Goal: Task Accomplishment & Management: Manage account settings

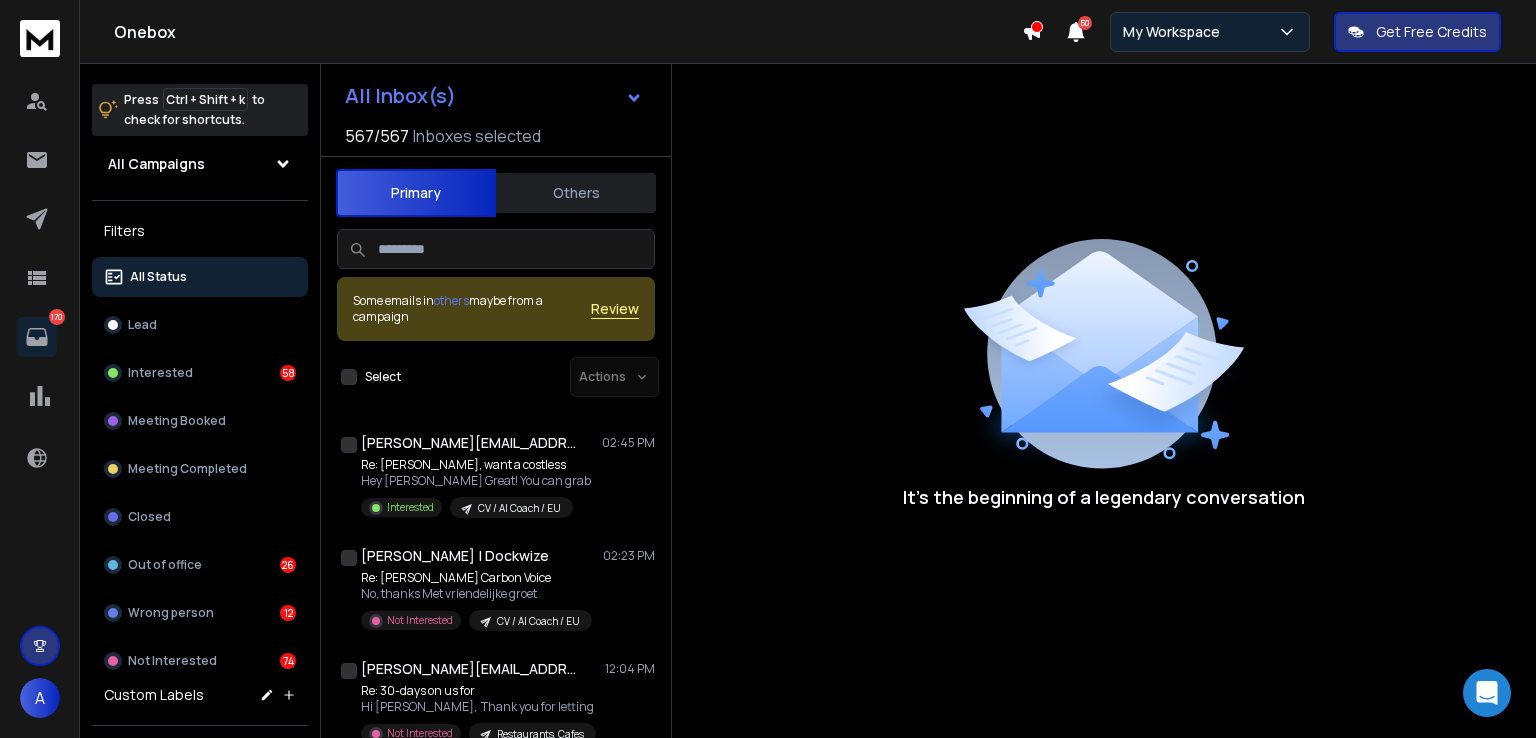
click at [1225, 25] on p "My Workspace" at bounding box center [1175, 32] width 105 height 20
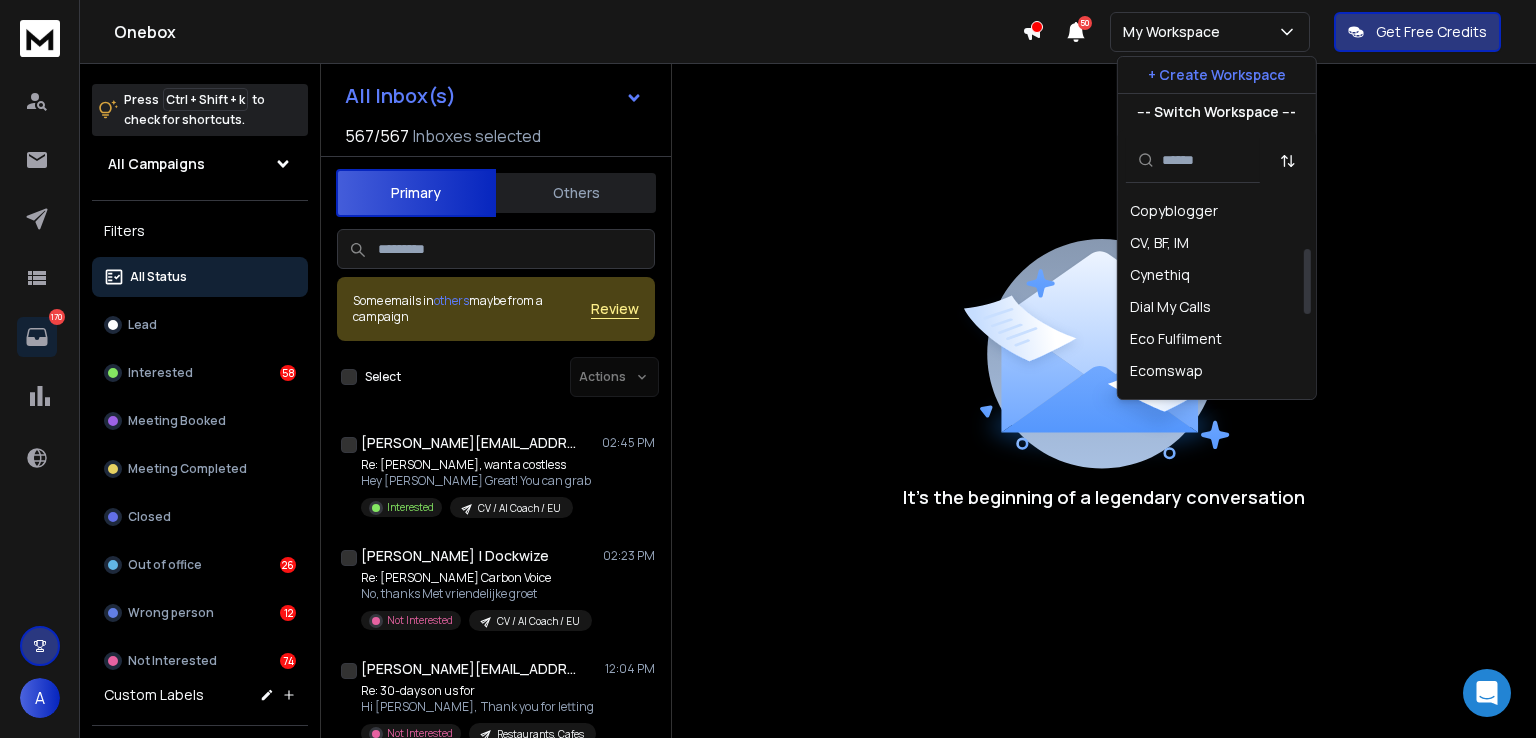
scroll to position [192, 0]
drag, startPoint x: 1306, startPoint y: 210, endPoint x: 1315, endPoint y: 273, distance: 63.6
click at [1311, 273] on div at bounding box center [1307, 291] width 7 height 65
click at [1244, 281] on div "Eco Fulfilment" at bounding box center [1217, 275] width 190 height 32
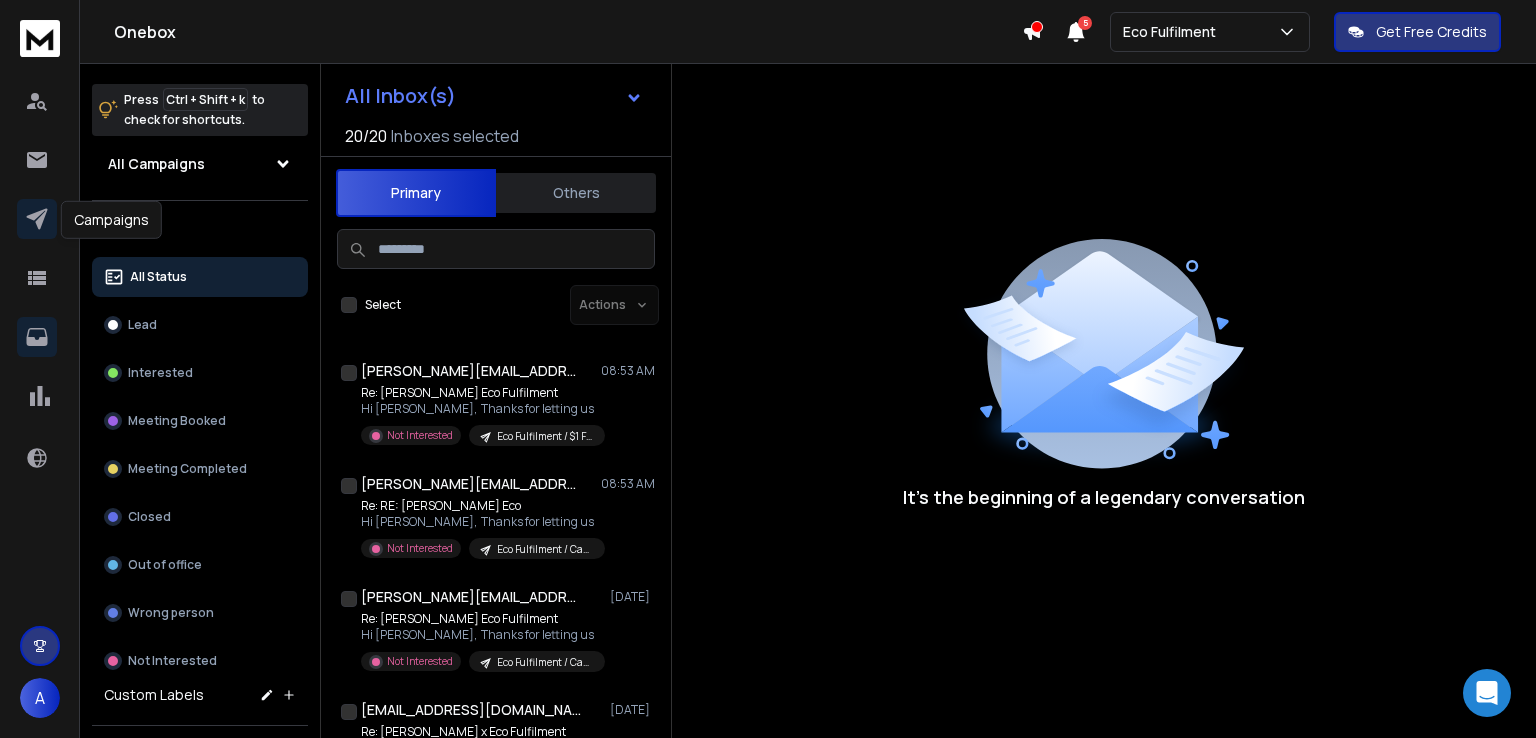
click at [36, 209] on icon at bounding box center [37, 219] width 24 height 24
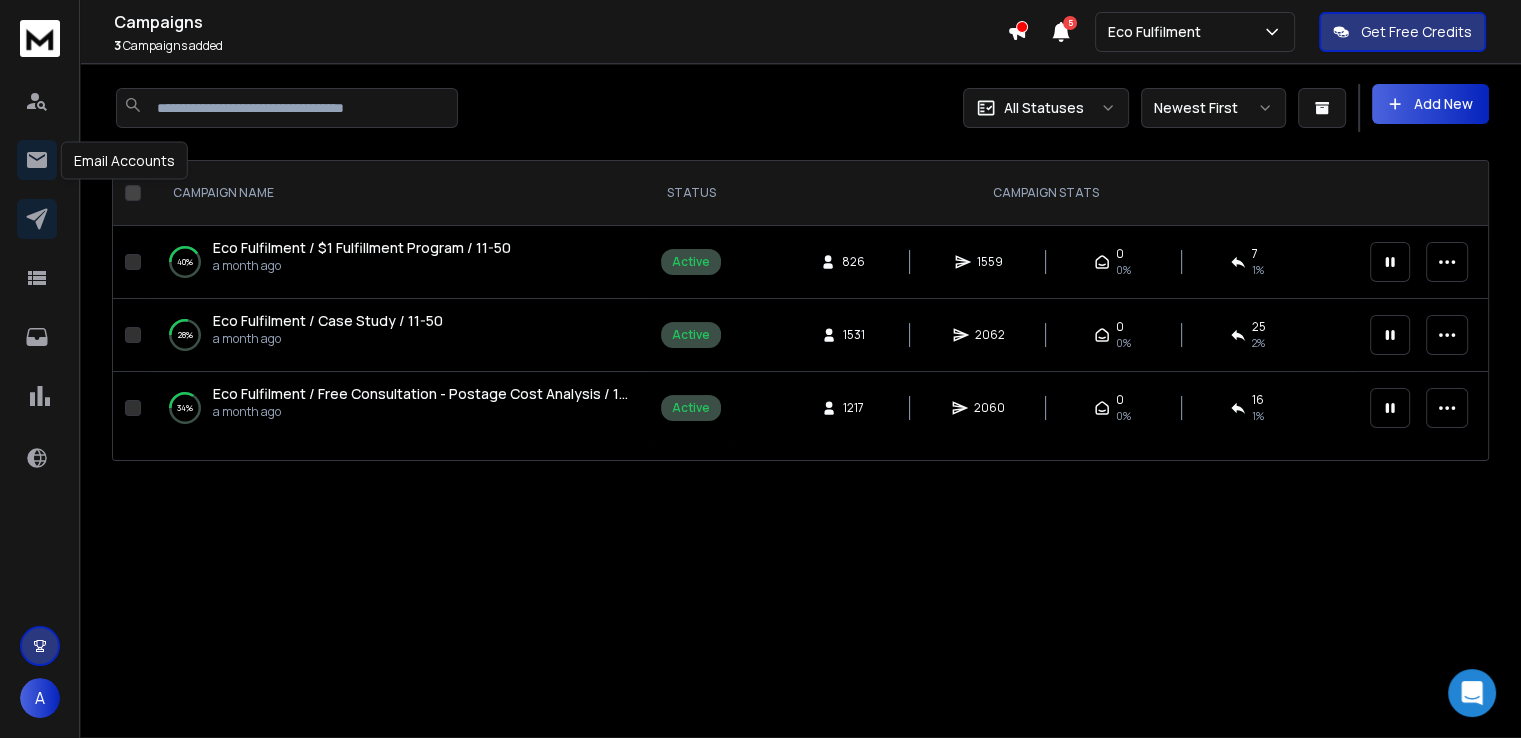
click at [33, 149] on icon at bounding box center [37, 160] width 24 height 24
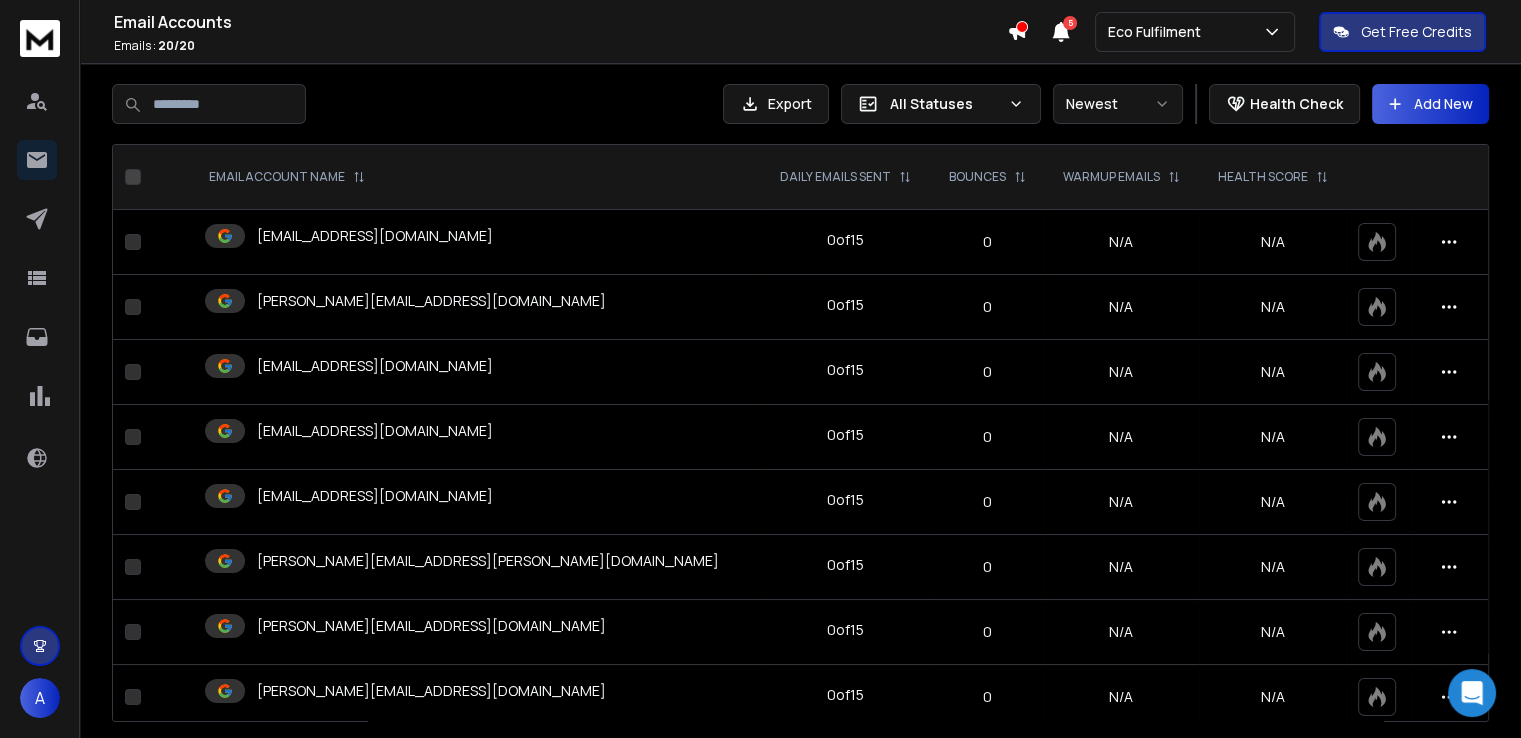
click at [196, 115] on input at bounding box center [209, 104] width 194 height 40
type input "****"
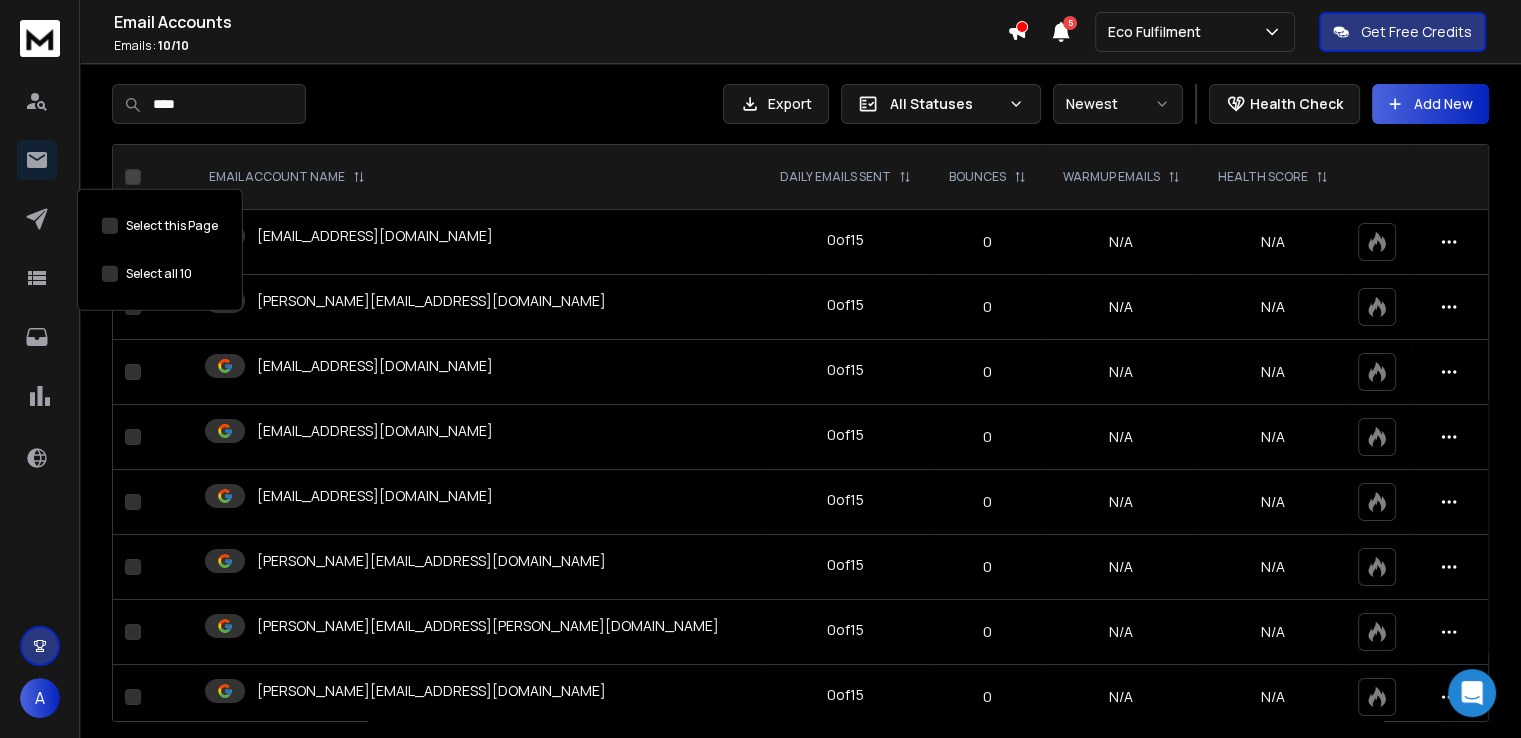
click at [137, 175] on button "Select this Page" at bounding box center [133, 177] width 16 height 16
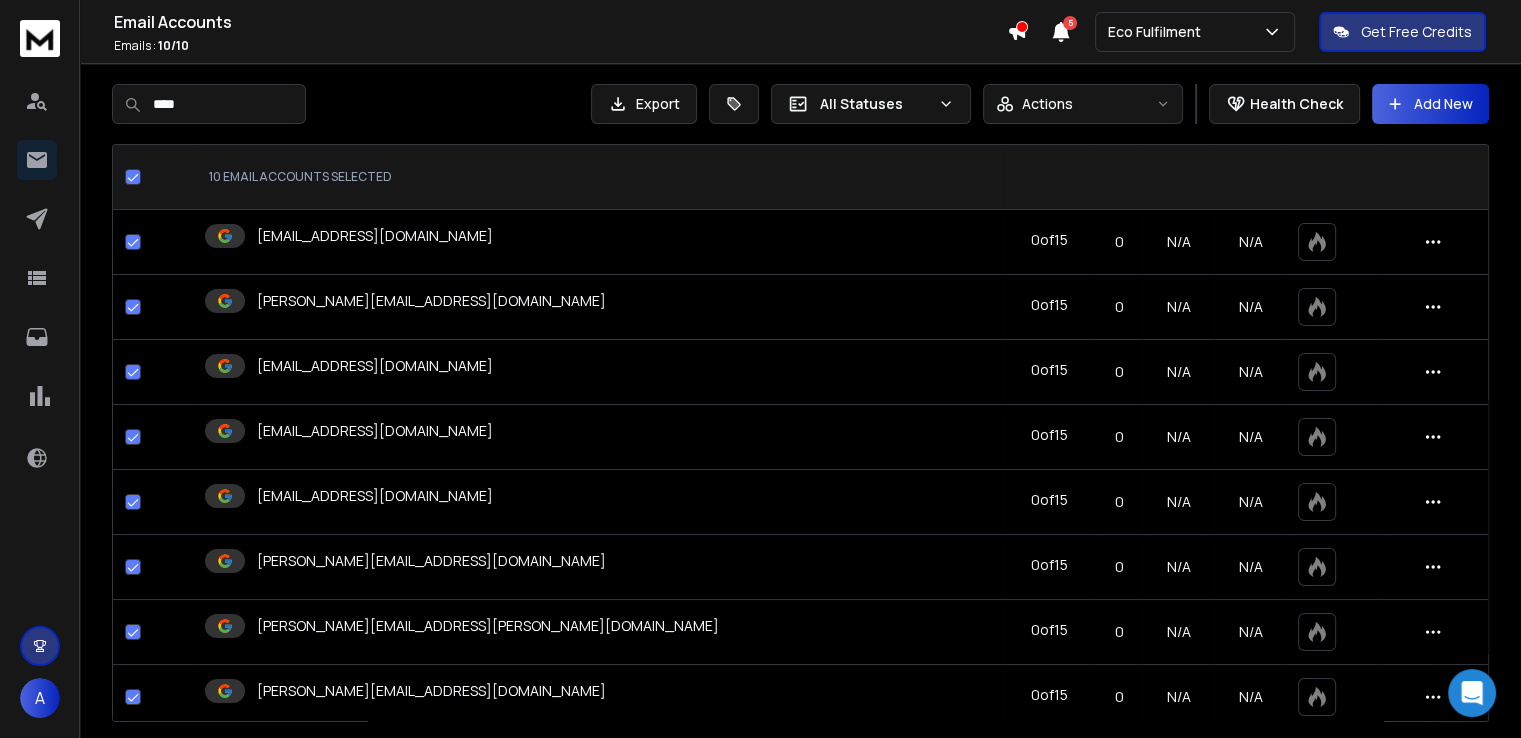
click at [880, 109] on p "All Statuses" at bounding box center [875, 104] width 110 height 20
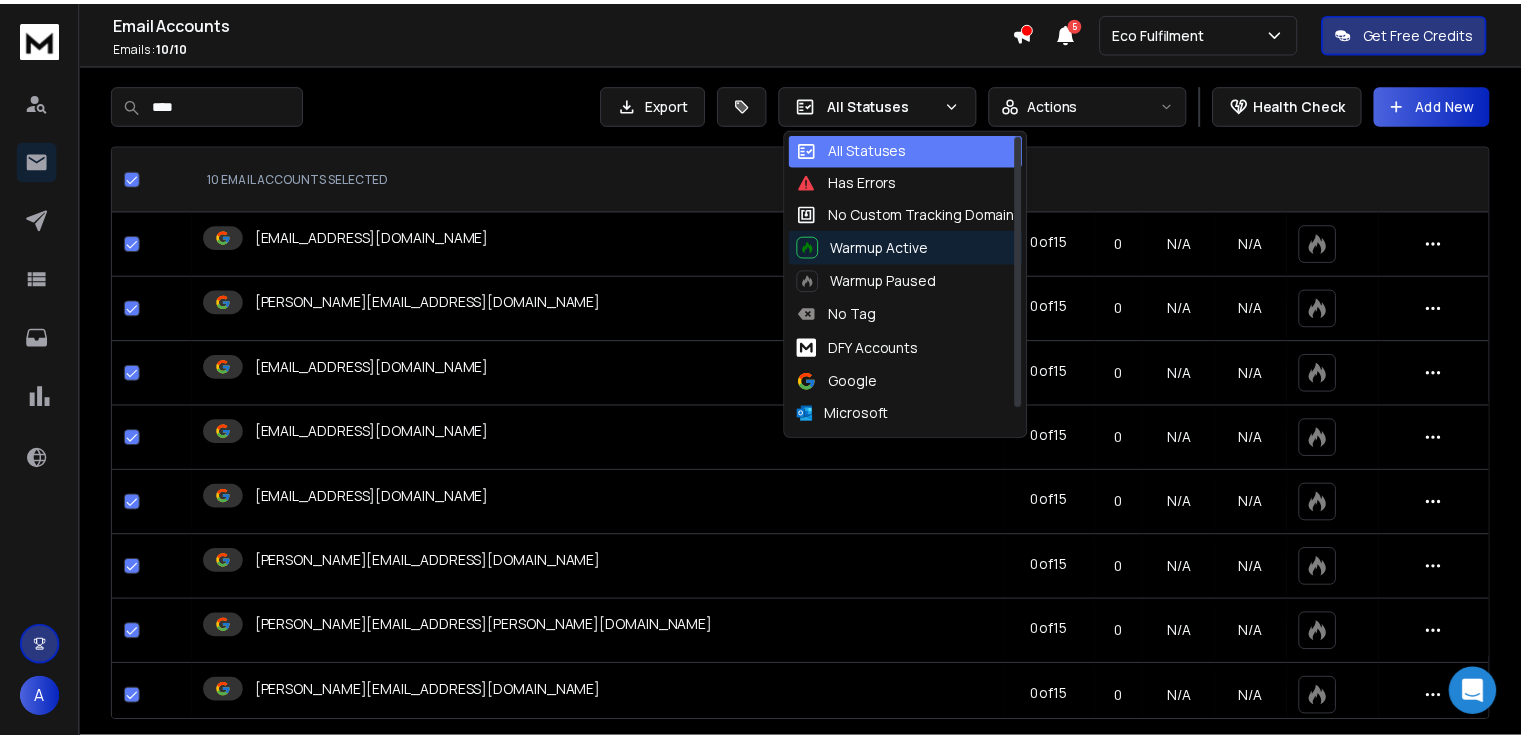
scroll to position [27, 0]
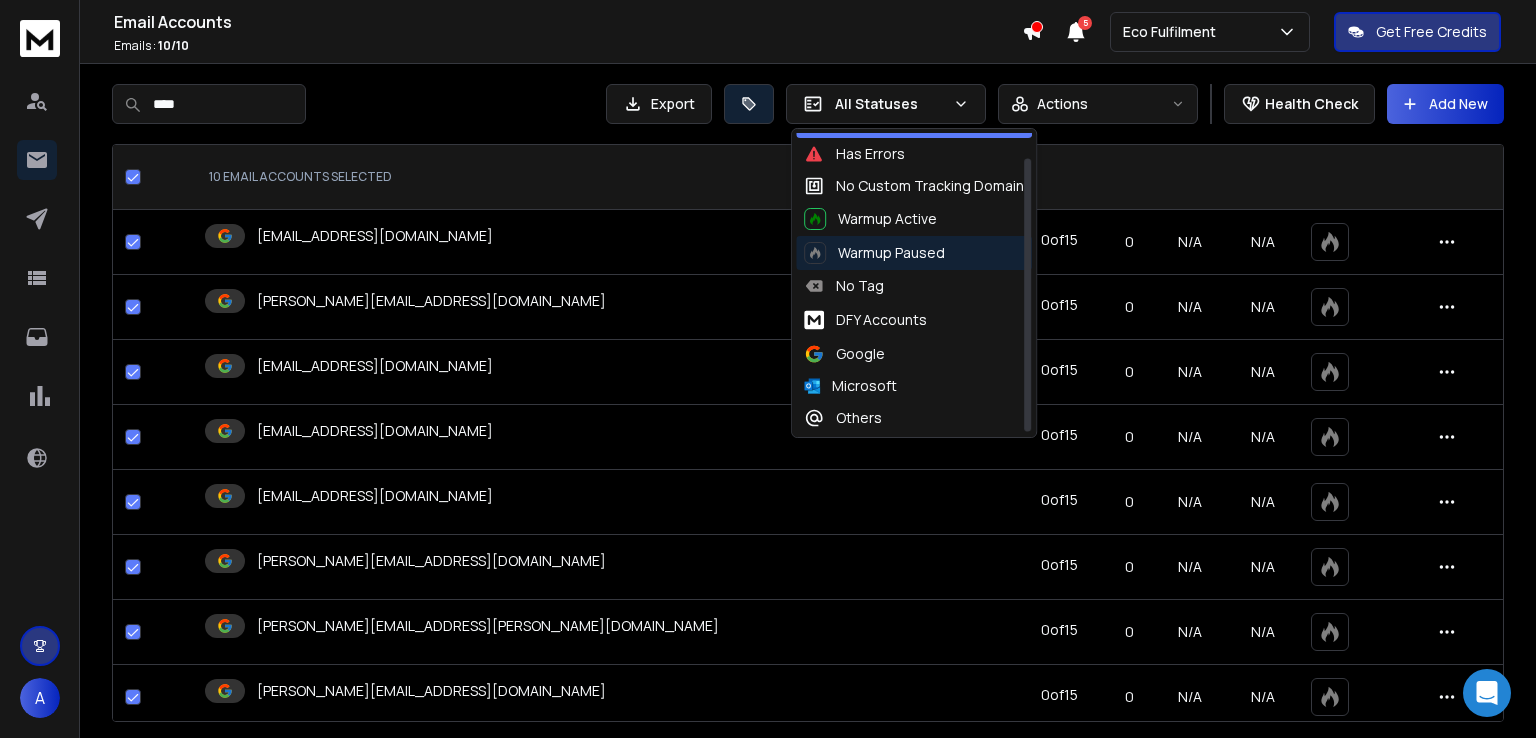
click at [751, 90] on button at bounding box center [749, 104] width 50 height 40
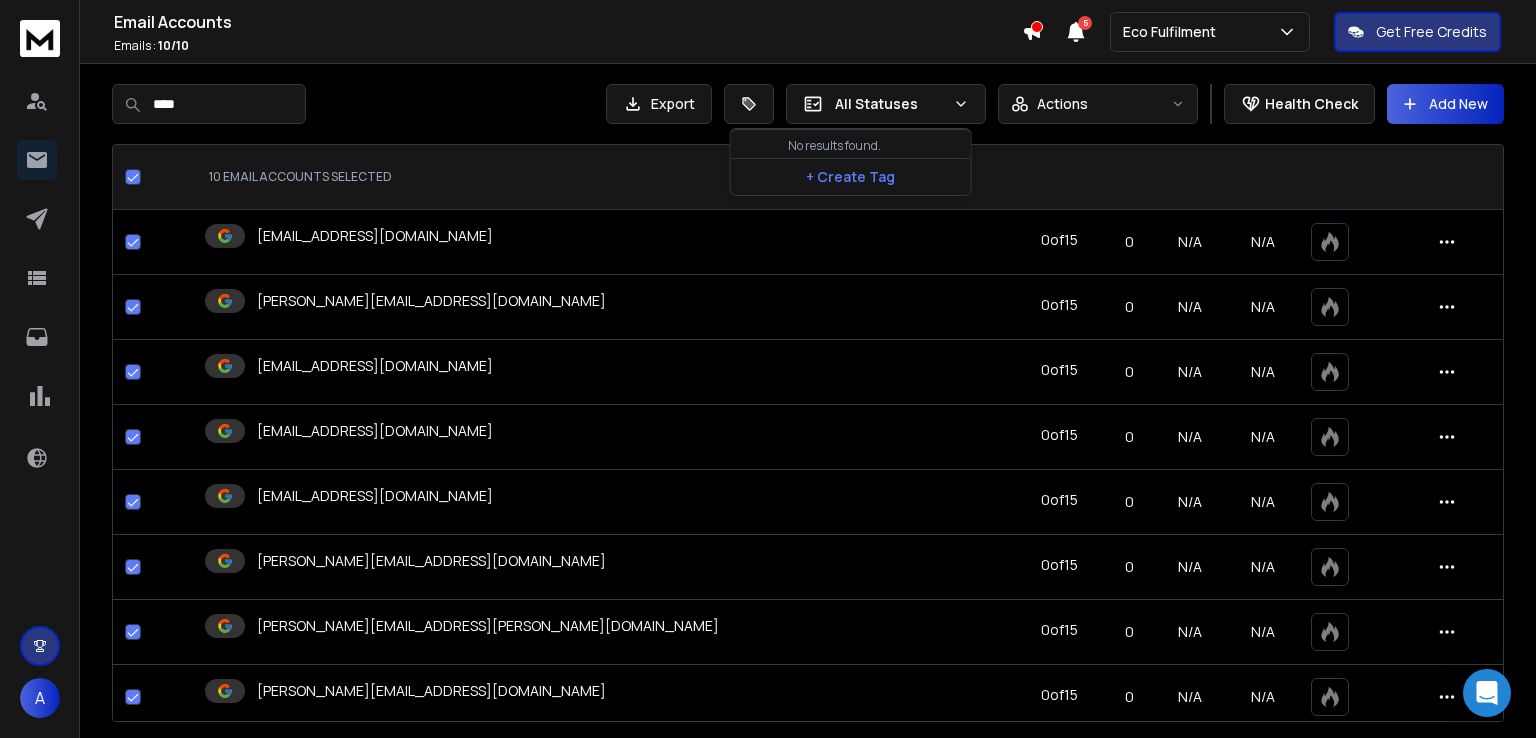
click at [820, 171] on p "+ Create Tag" at bounding box center [850, 177] width 89 height 20
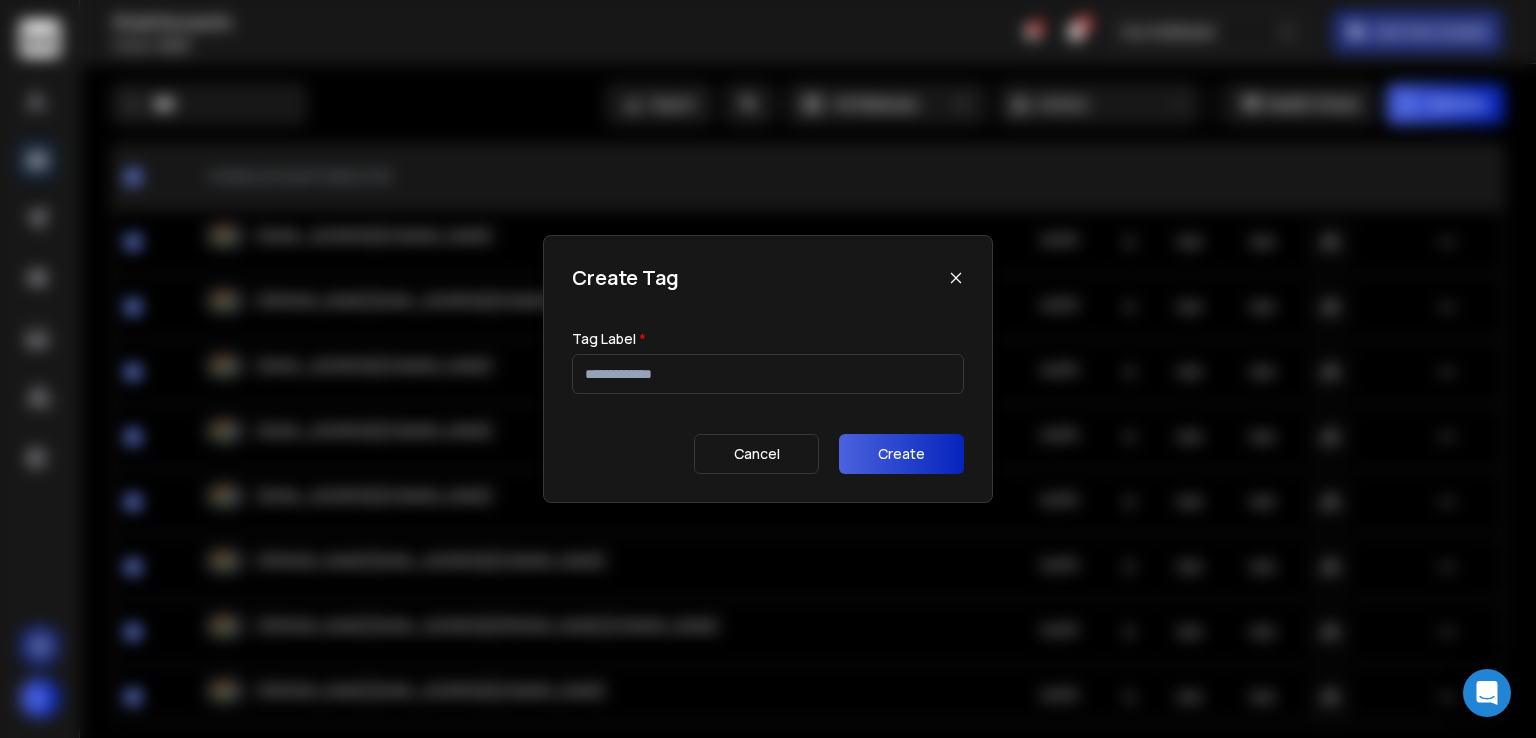
click at [767, 361] on input "text" at bounding box center [768, 374] width 392 height 40
type input "*********"
click at [955, 453] on button "Create" at bounding box center [901, 454] width 125 height 40
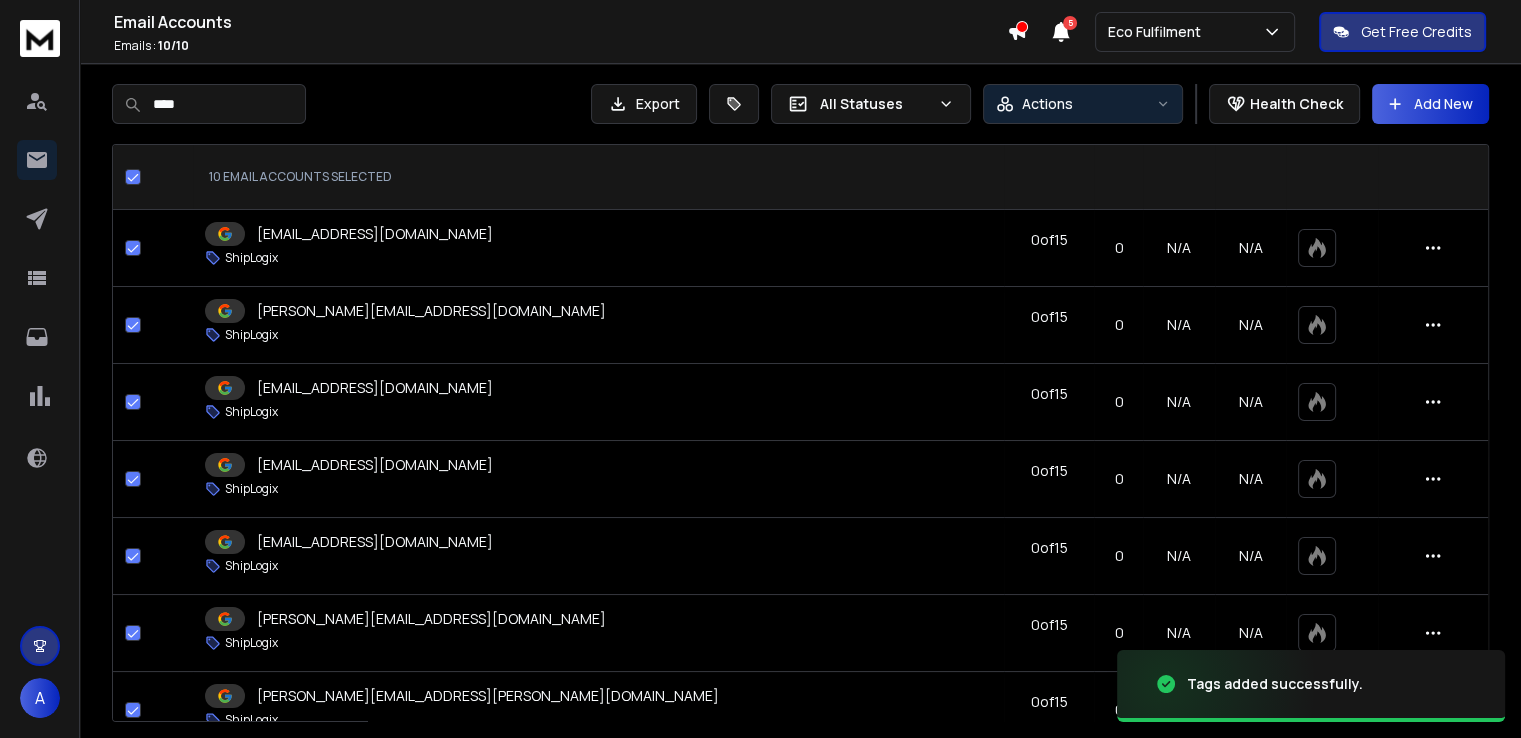
click at [1157, 109] on button "Actions" at bounding box center [1083, 104] width 200 height 40
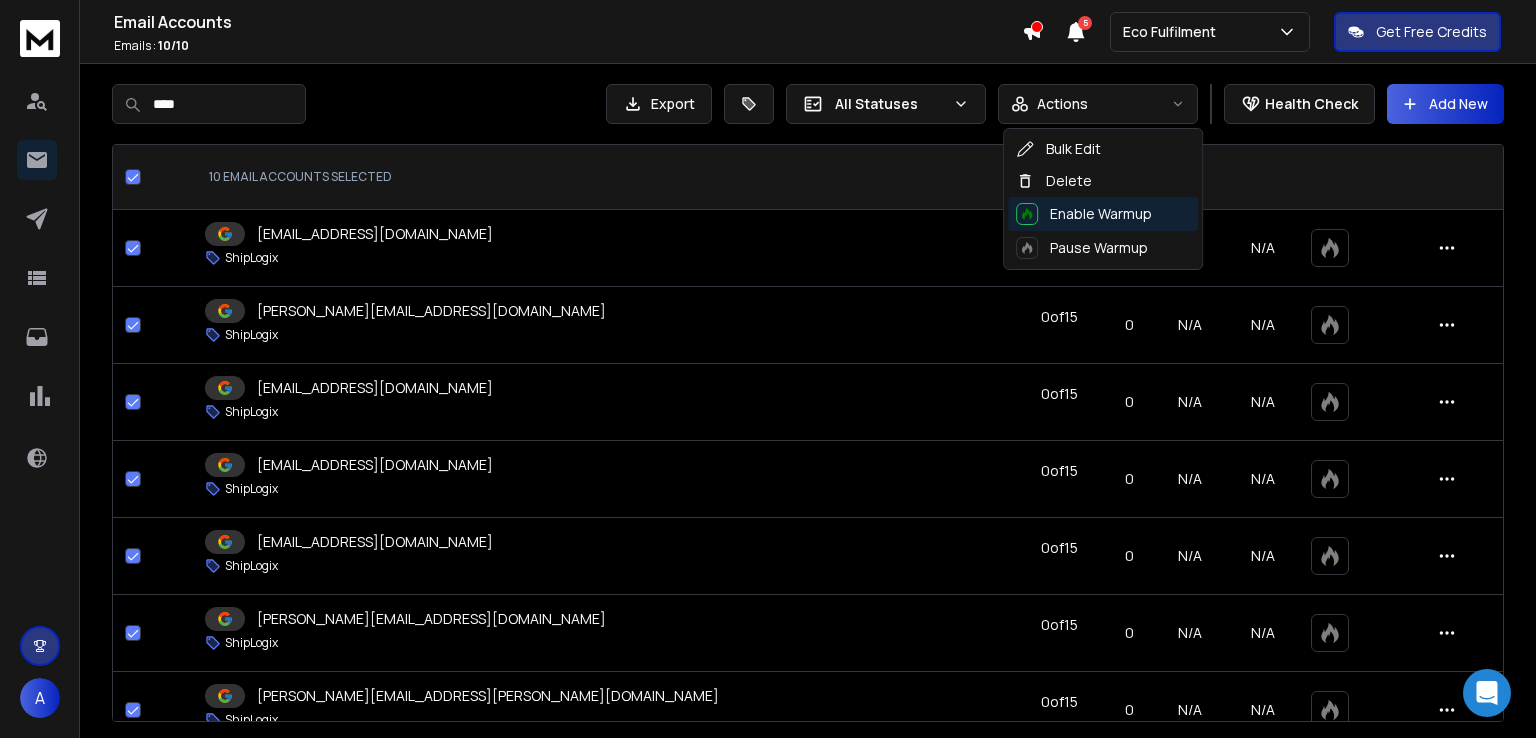
click at [1151, 209] on div "Enable Warmup" at bounding box center [1103, 214] width 190 height 34
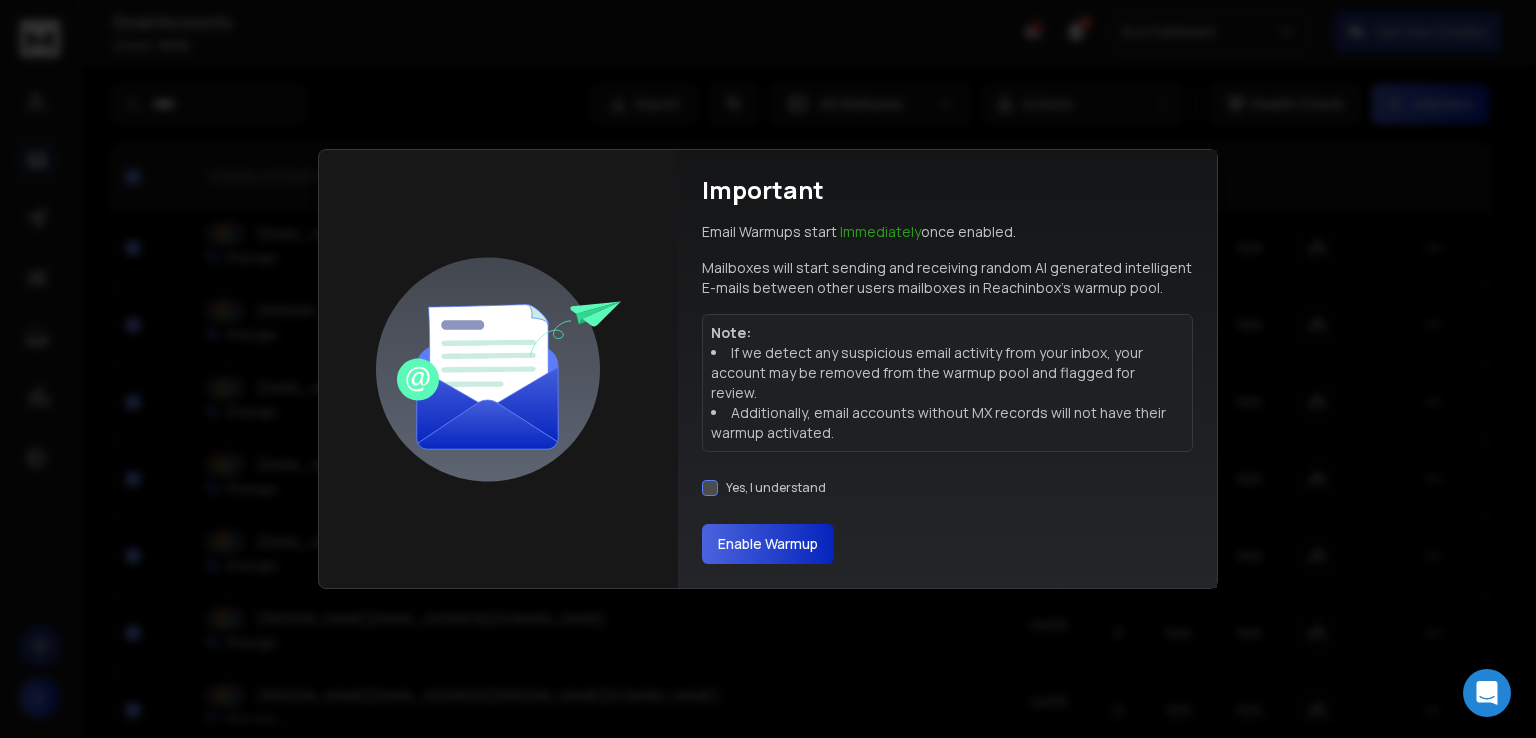
click at [712, 480] on button "Yes, I understand" at bounding box center [710, 488] width 16 height 16
click at [741, 543] on button "Enable Warmup" at bounding box center [768, 544] width 132 height 40
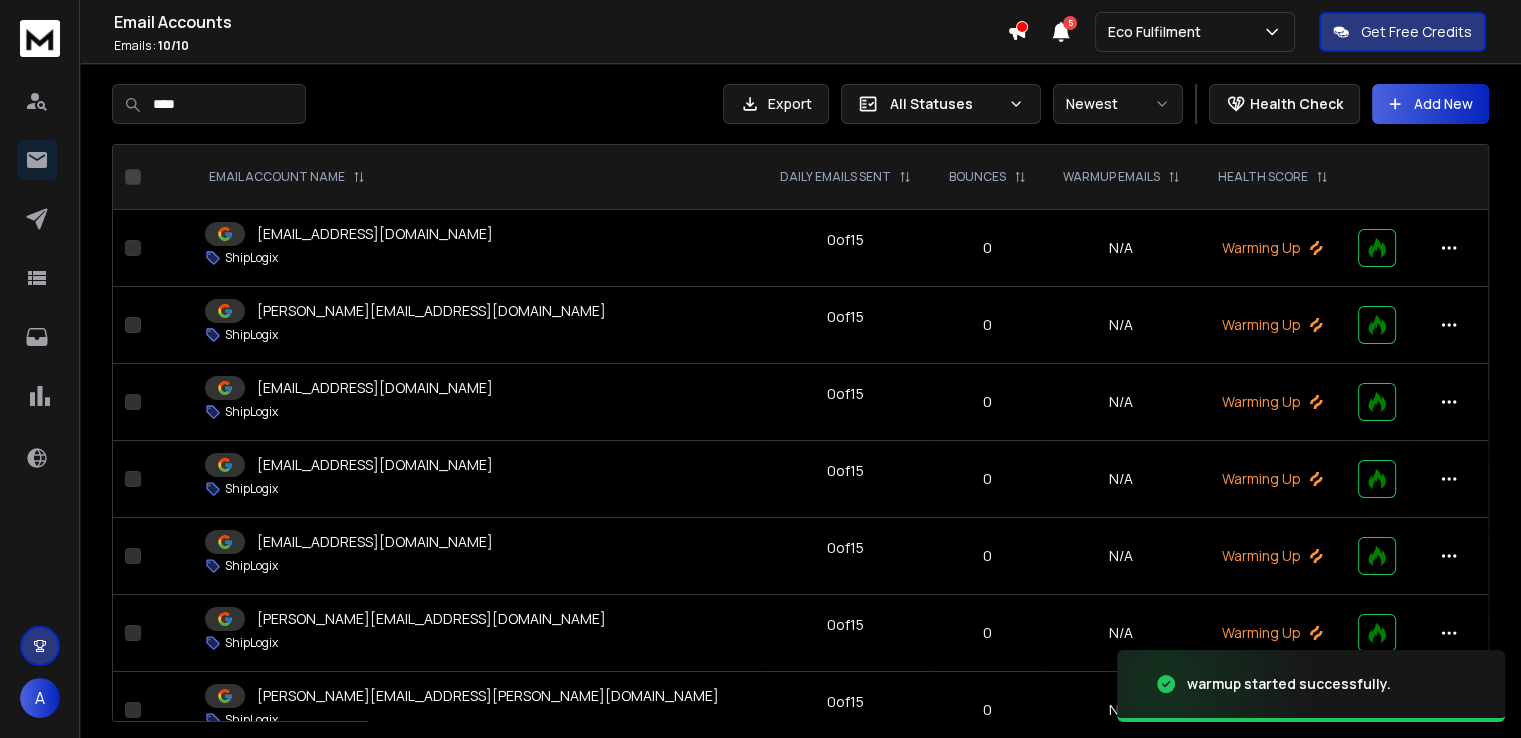
click at [264, 108] on input "****" at bounding box center [209, 104] width 194 height 40
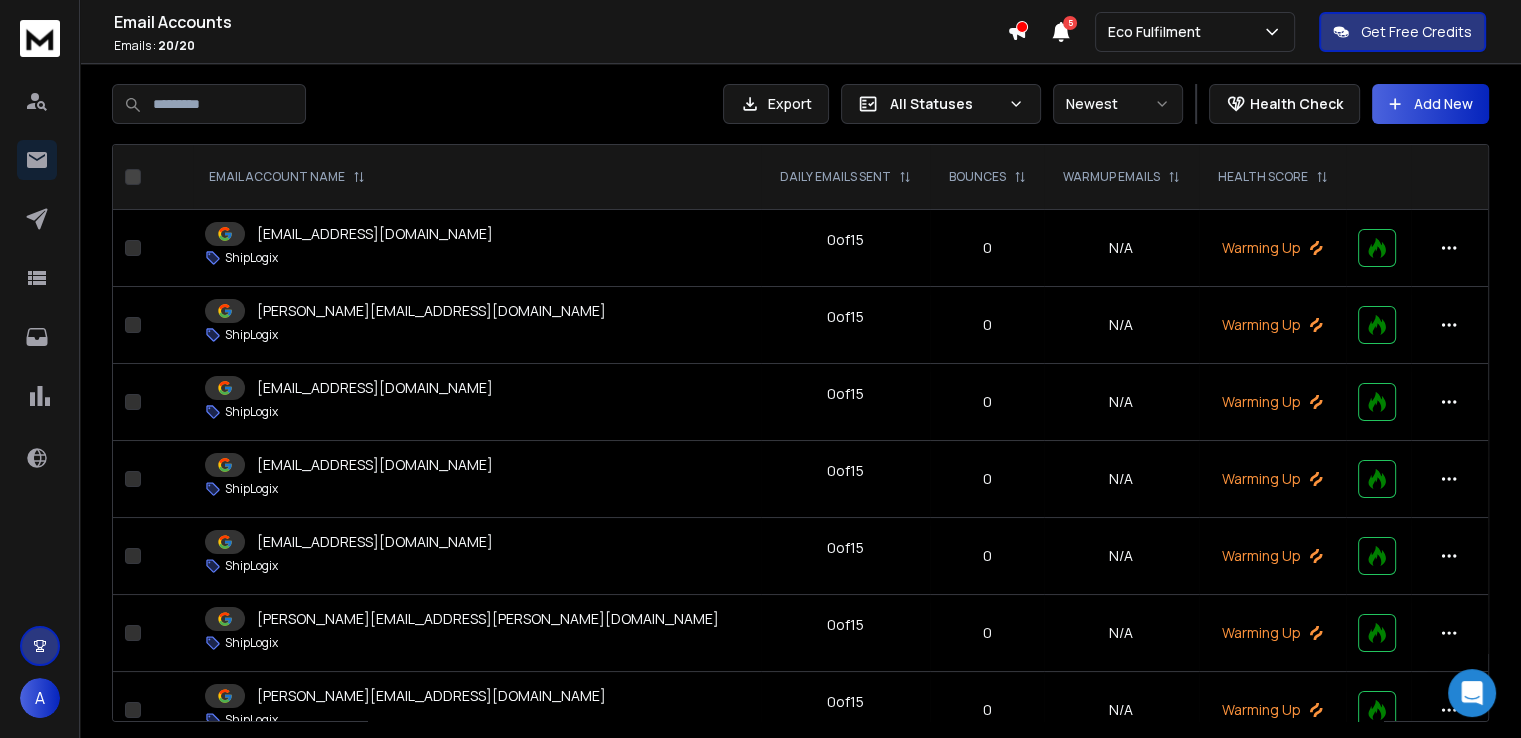
scroll to position [920, 0]
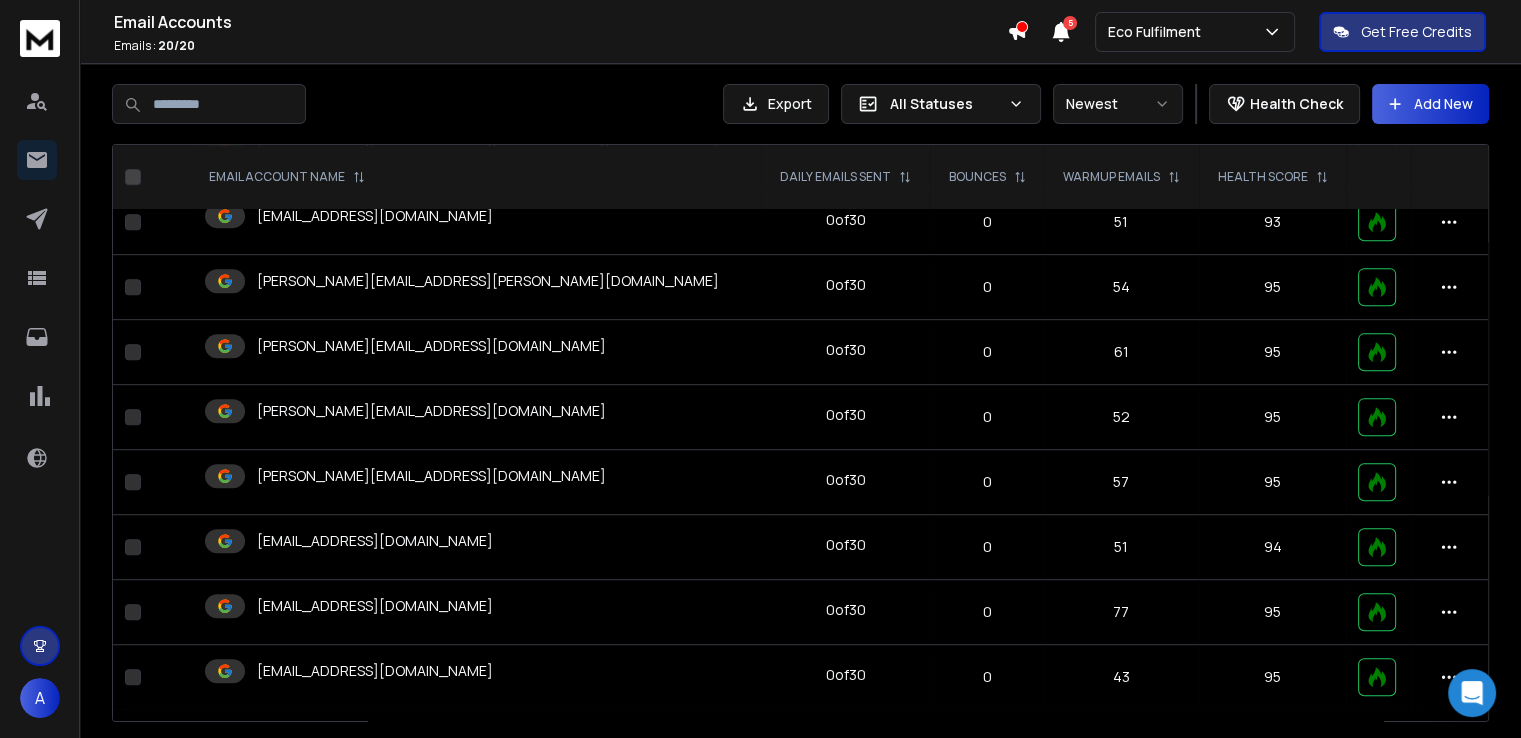
click at [427, 606] on p "[EMAIL_ADDRESS][DOMAIN_NAME]" at bounding box center [375, 606] width 236 height 20
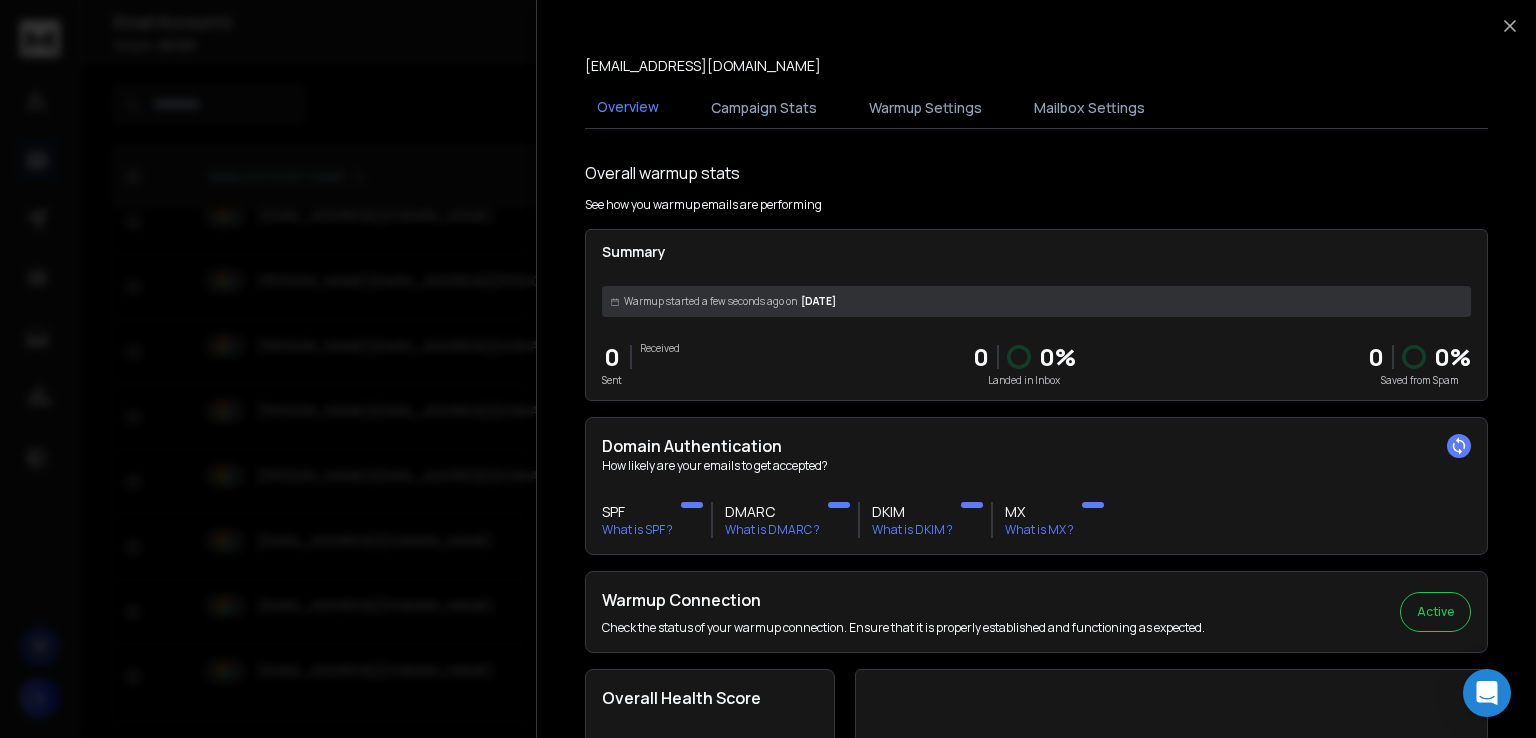
click at [1102, 97] on button "Mailbox Settings" at bounding box center [1089, 108] width 135 height 44
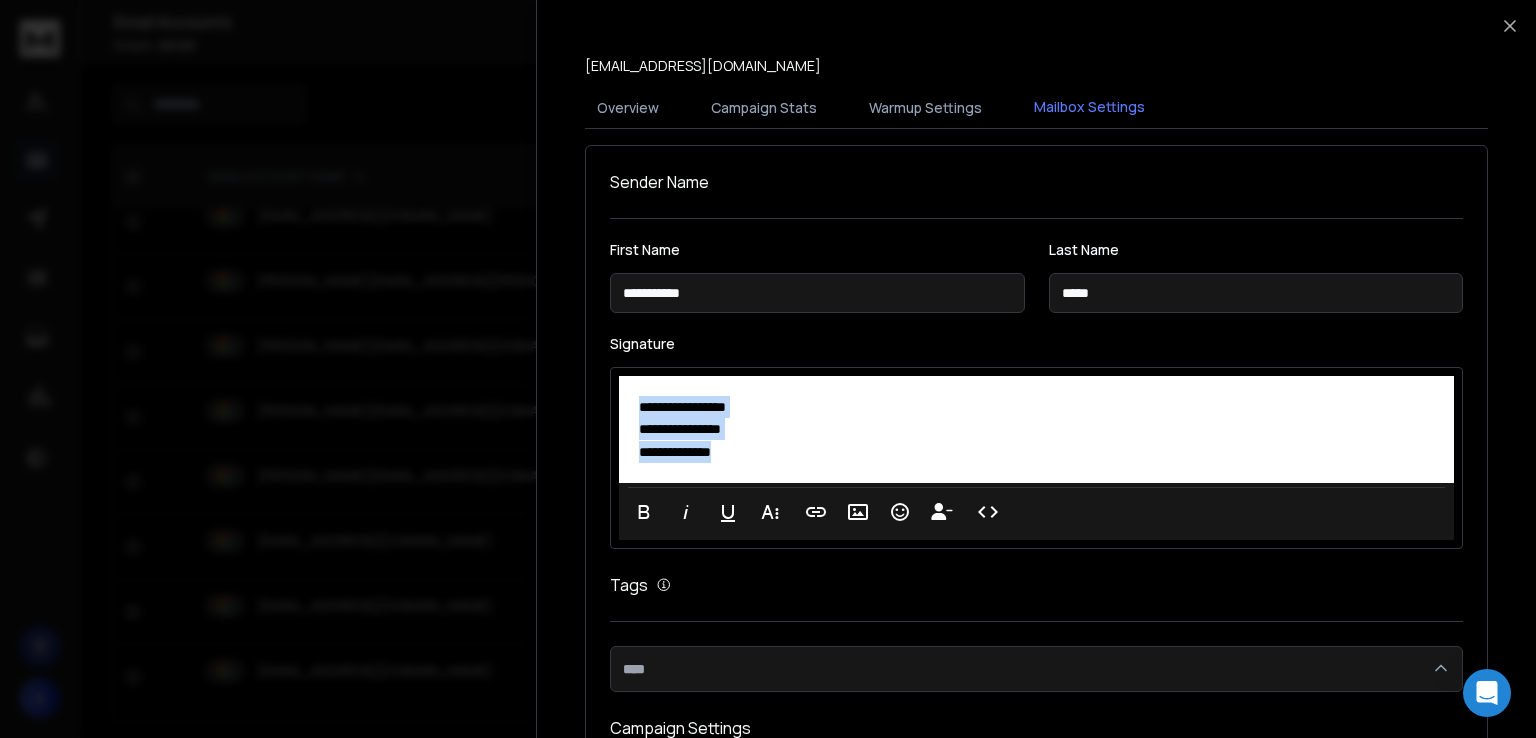
copy div "**********"
drag, startPoint x: 756, startPoint y: 449, endPoint x: 600, endPoint y: 387, distance: 167.8
click at [463, 345] on div at bounding box center [768, 369] width 1536 height 738
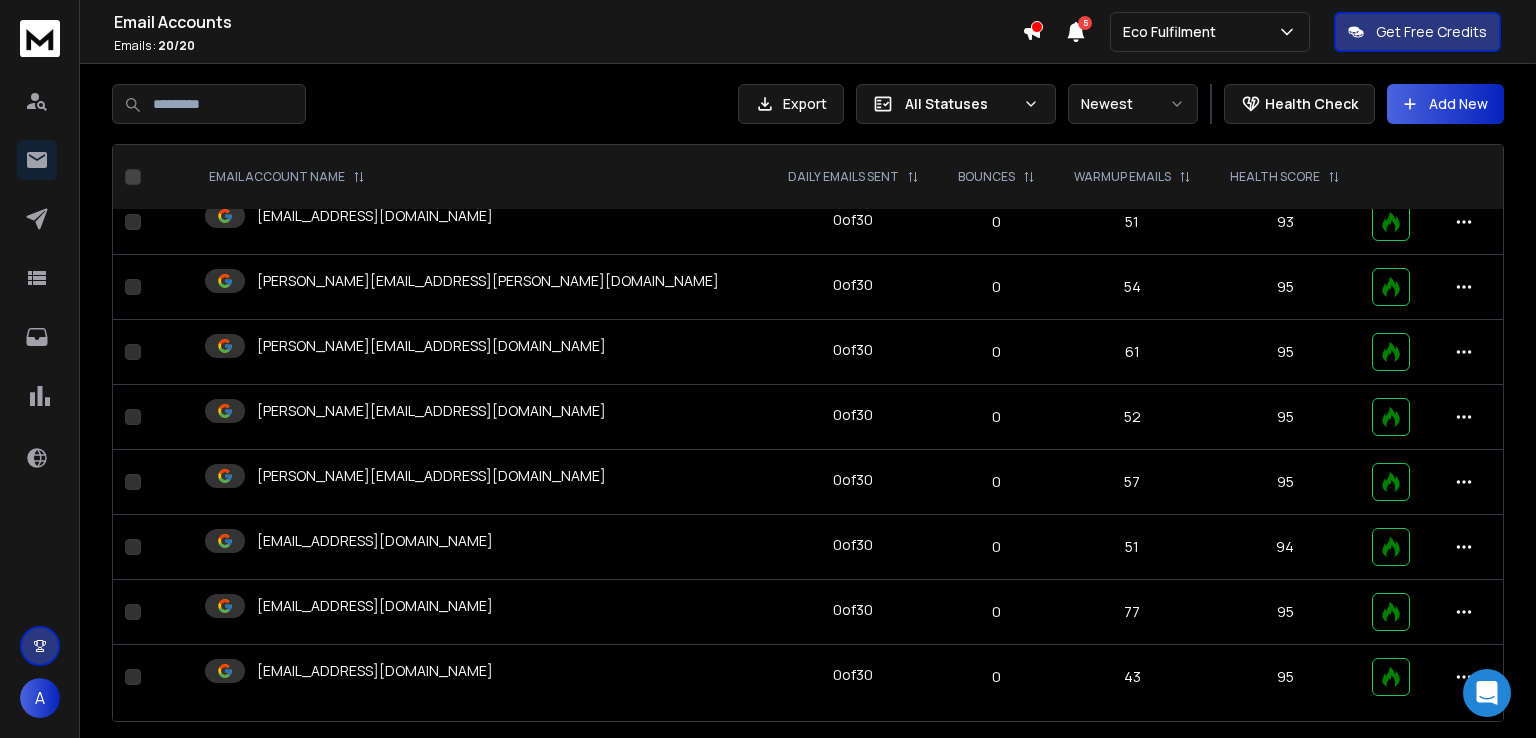
scroll to position [253, 0]
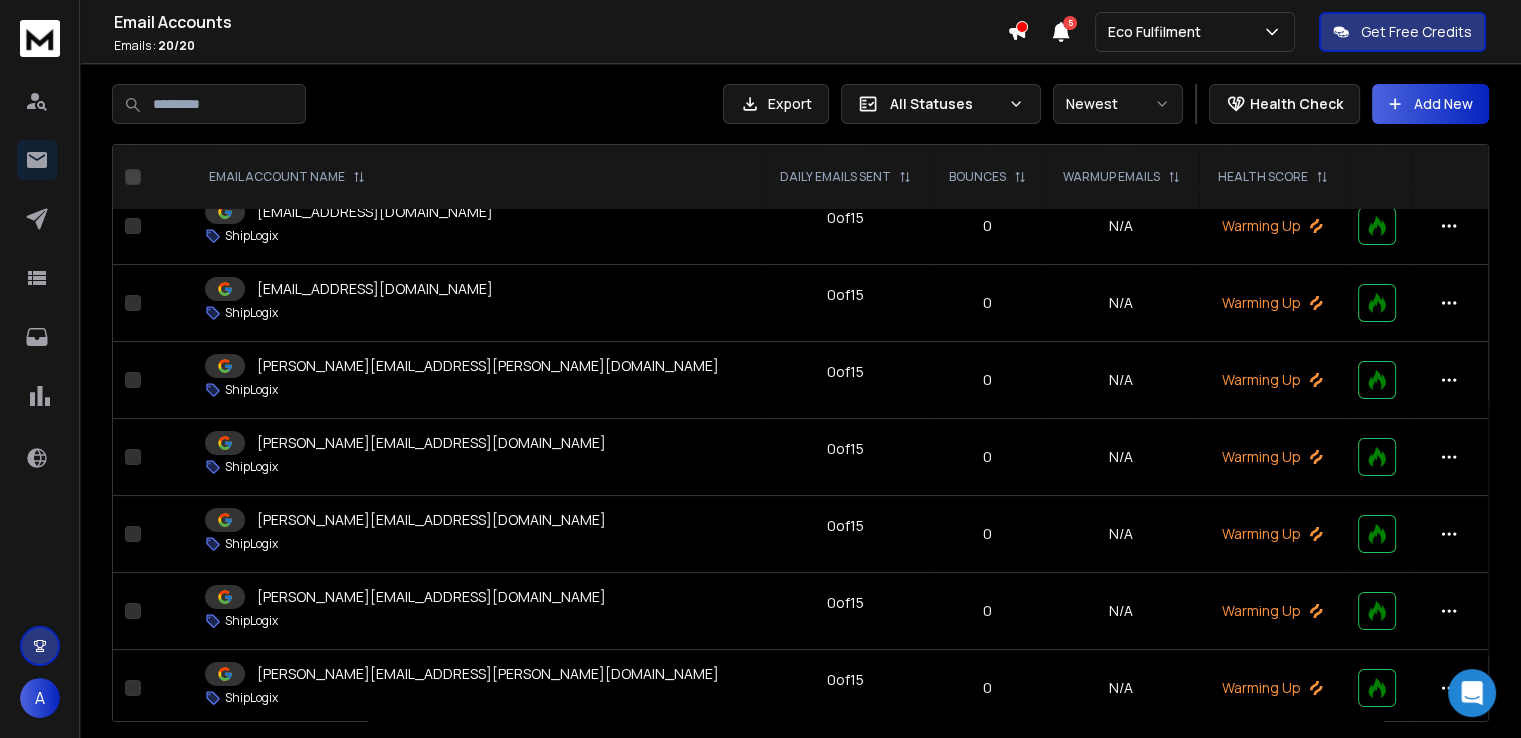
click at [933, 87] on div "All Statuses" at bounding box center [941, 104] width 200 height 40
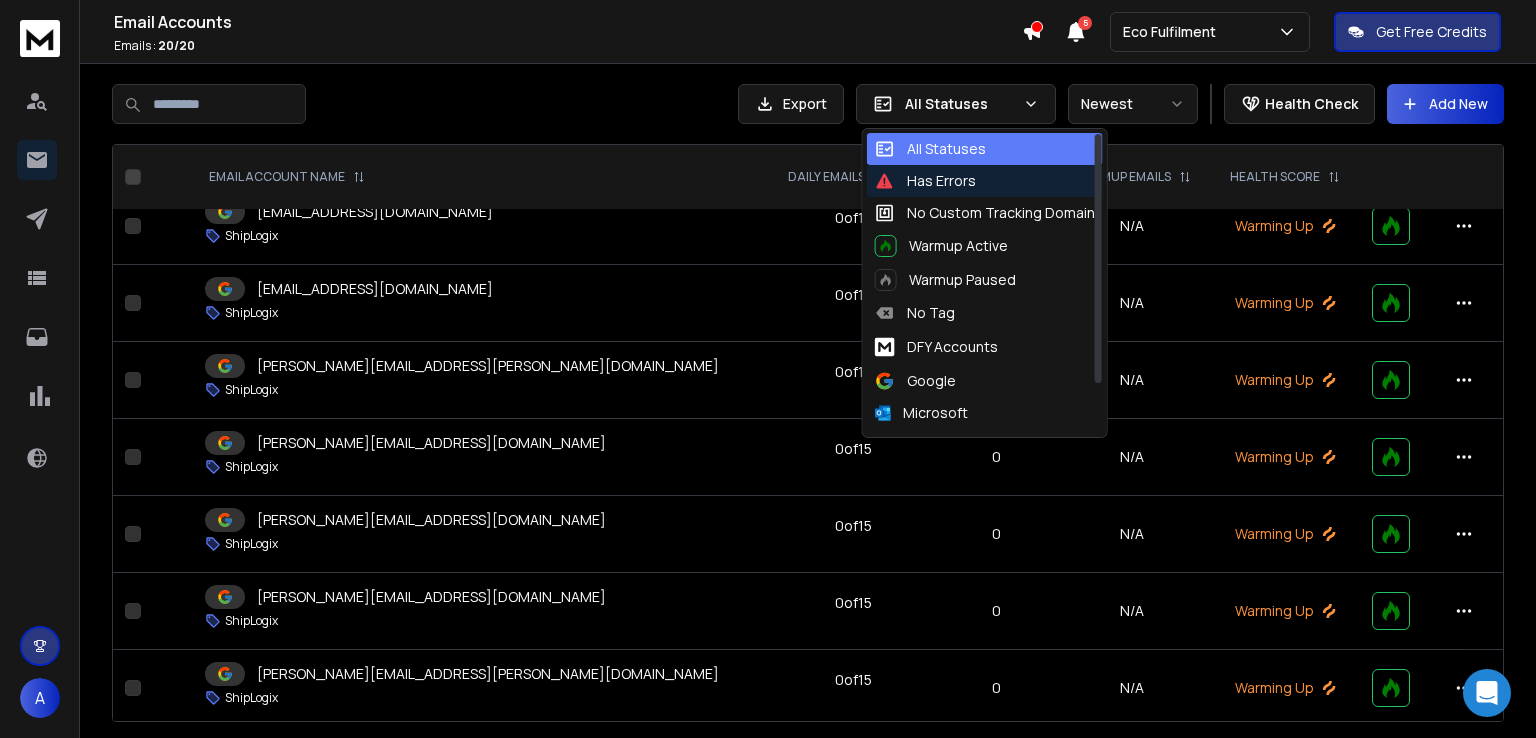
scroll to position [59, 0]
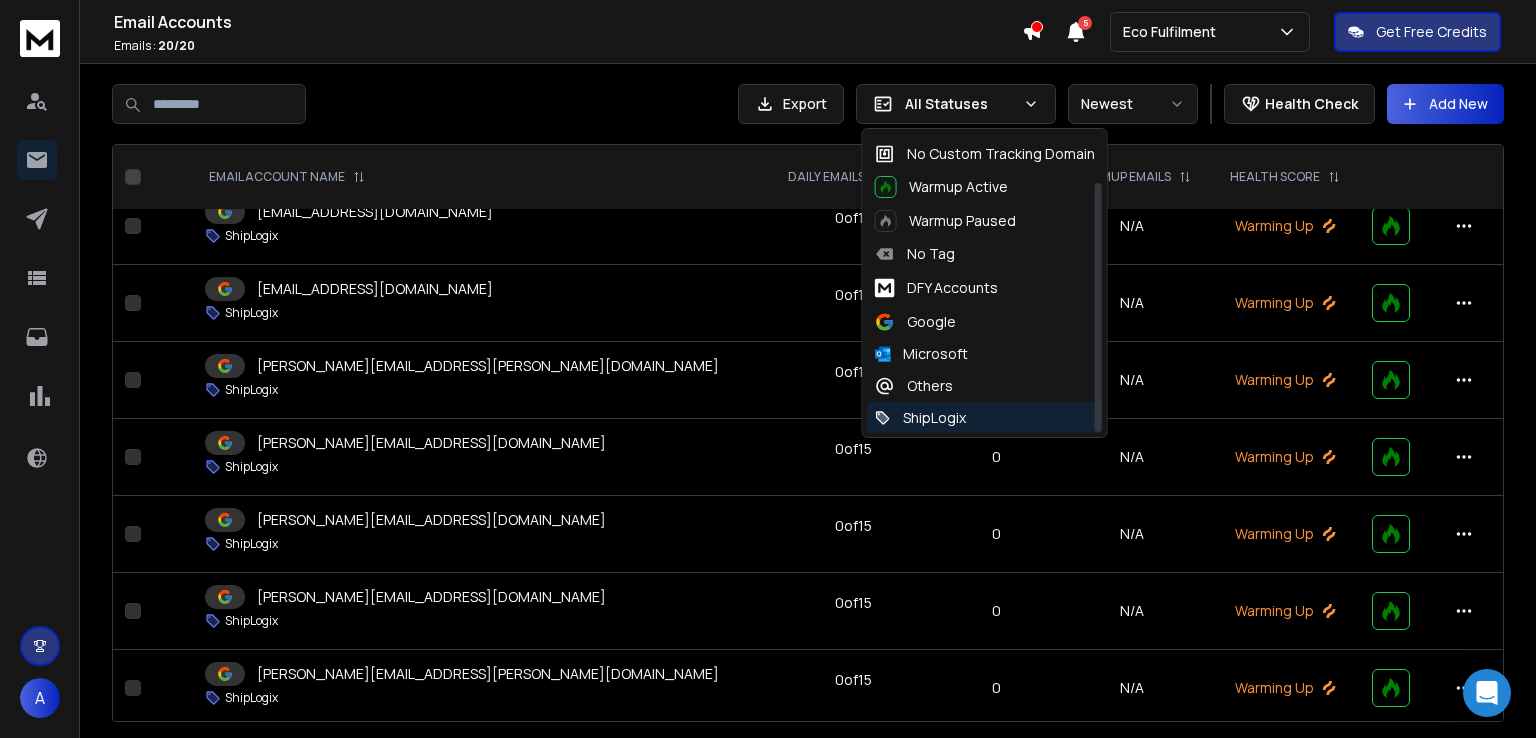
click at [964, 417] on div "ShipLogix" at bounding box center [920, 418] width 91 height 20
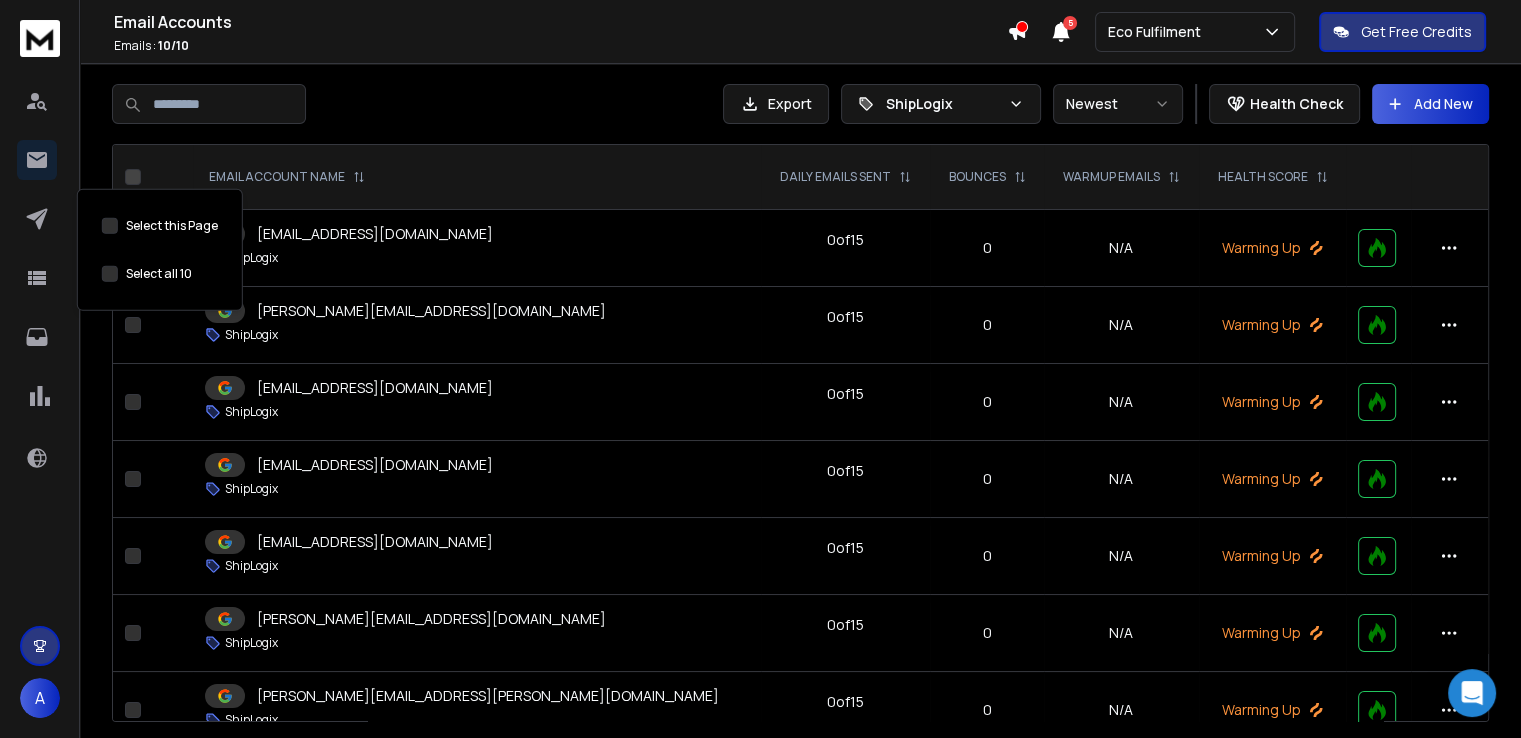
click at [132, 175] on button "Select this Page" at bounding box center [133, 177] width 16 height 16
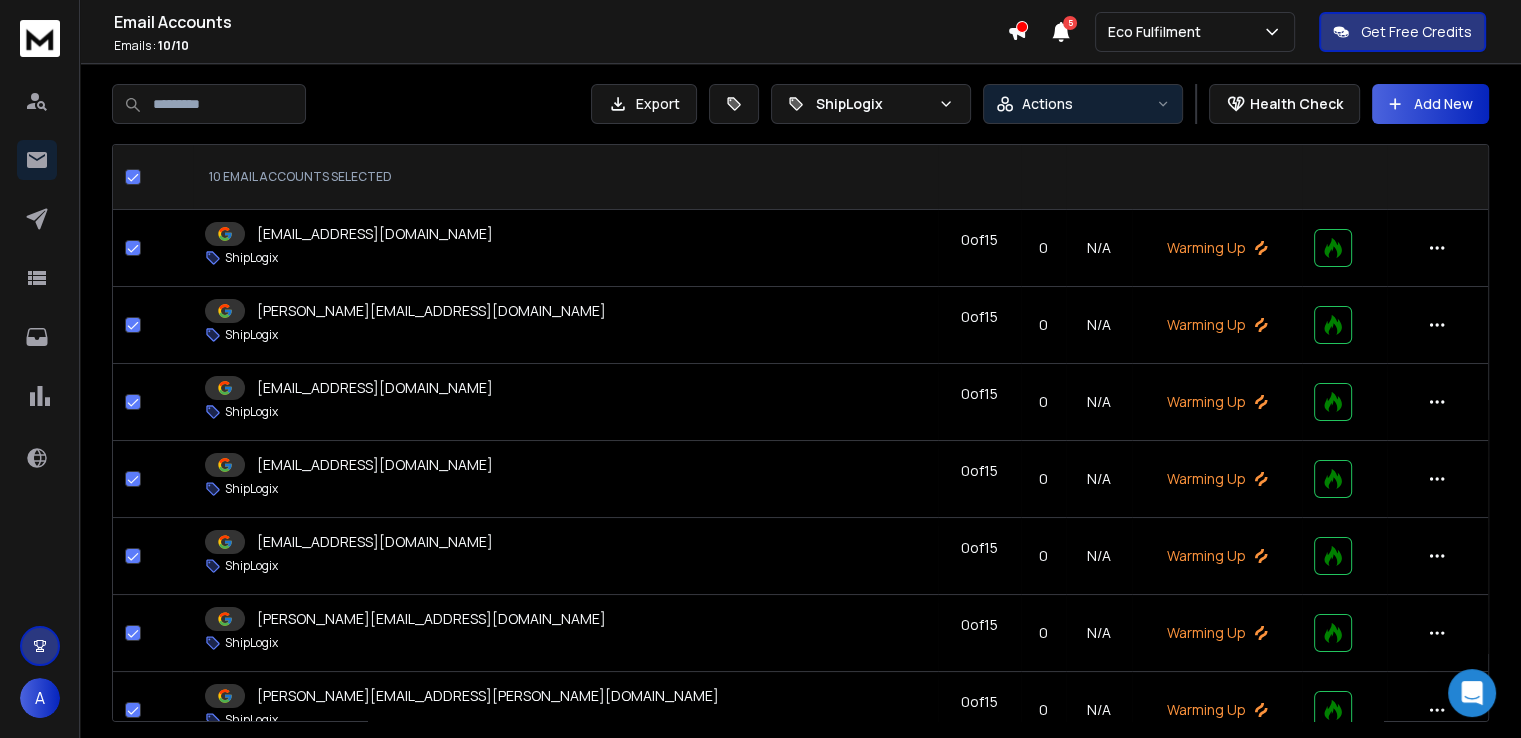
click at [1140, 93] on button "Actions" at bounding box center [1083, 104] width 200 height 40
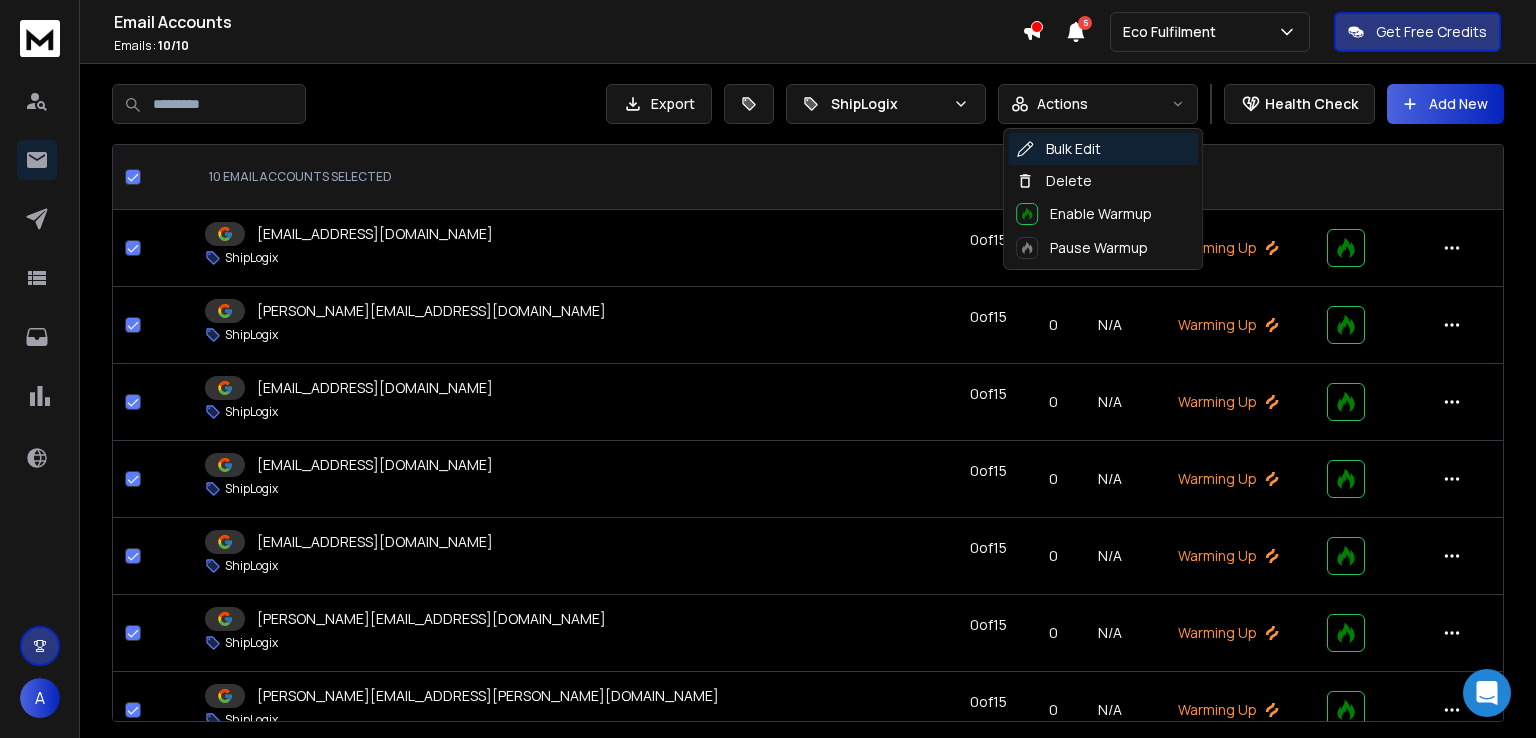
click at [1136, 149] on div "Bulk Edit" at bounding box center [1103, 149] width 190 height 32
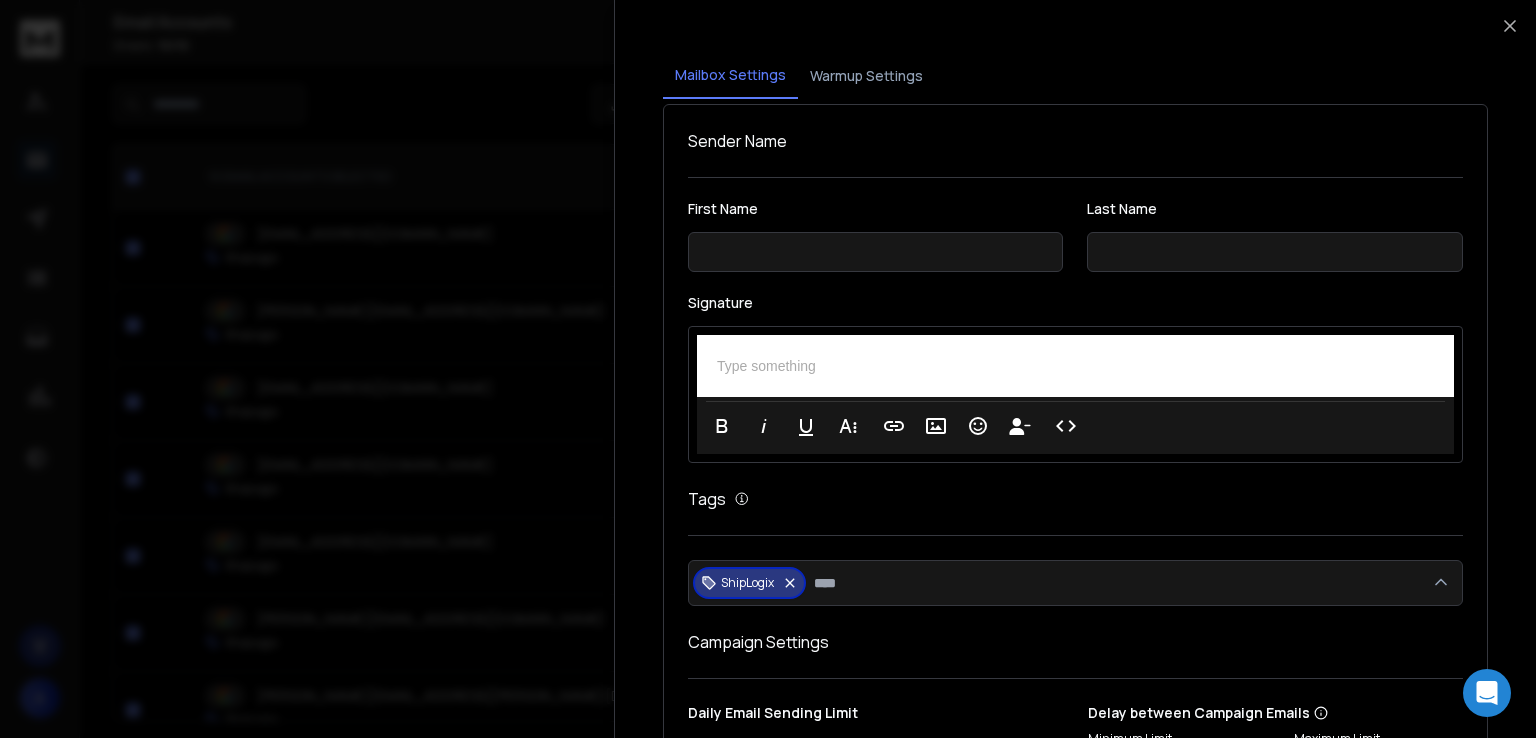
click at [875, 325] on div "Signature Type something Clear Formatting Font Family Arial [US_STATE] Impact T…" at bounding box center [1075, 379] width 775 height 167
click at [875, 337] on div at bounding box center [1075, 366] width 757 height 62
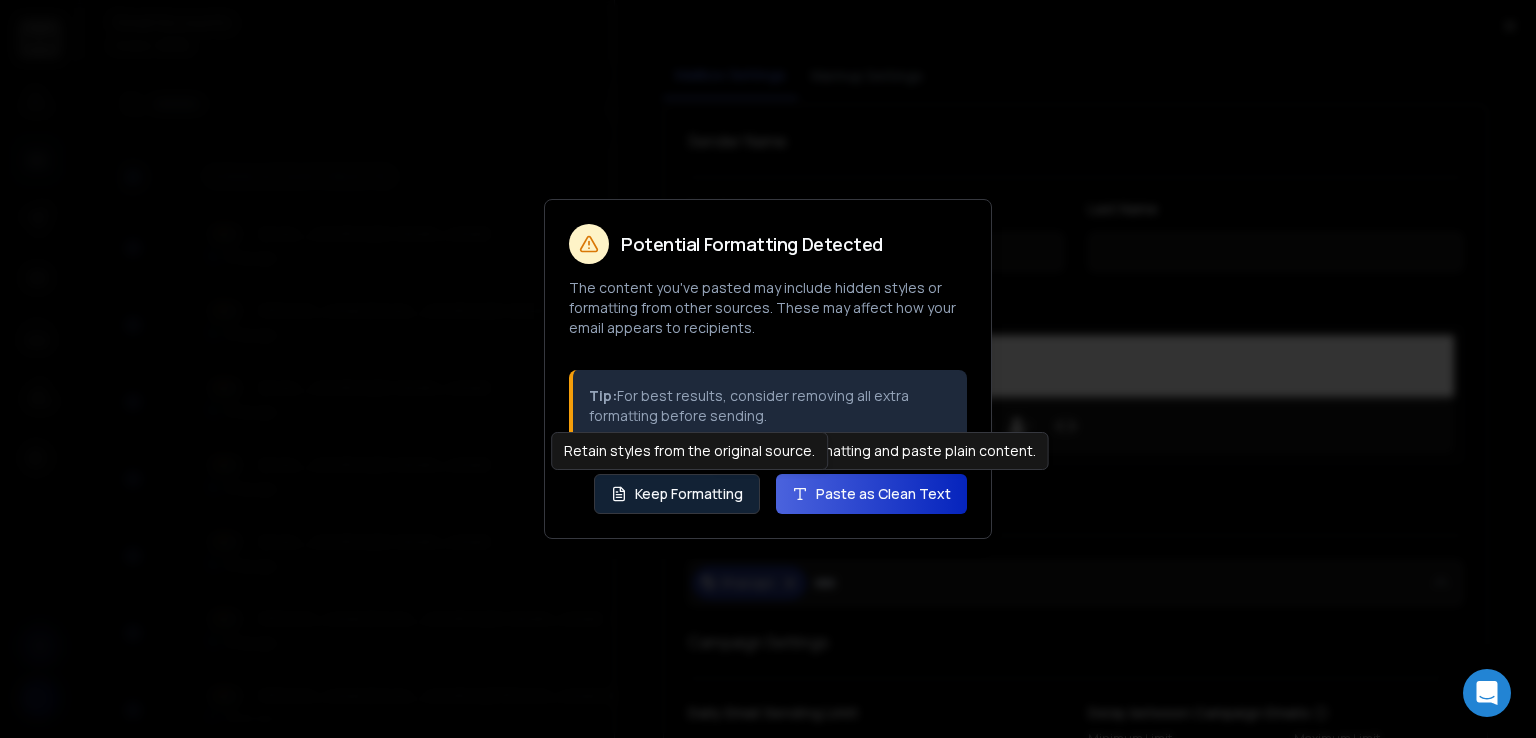
click at [641, 505] on button "Keep Formatting" at bounding box center [677, 494] width 166 height 40
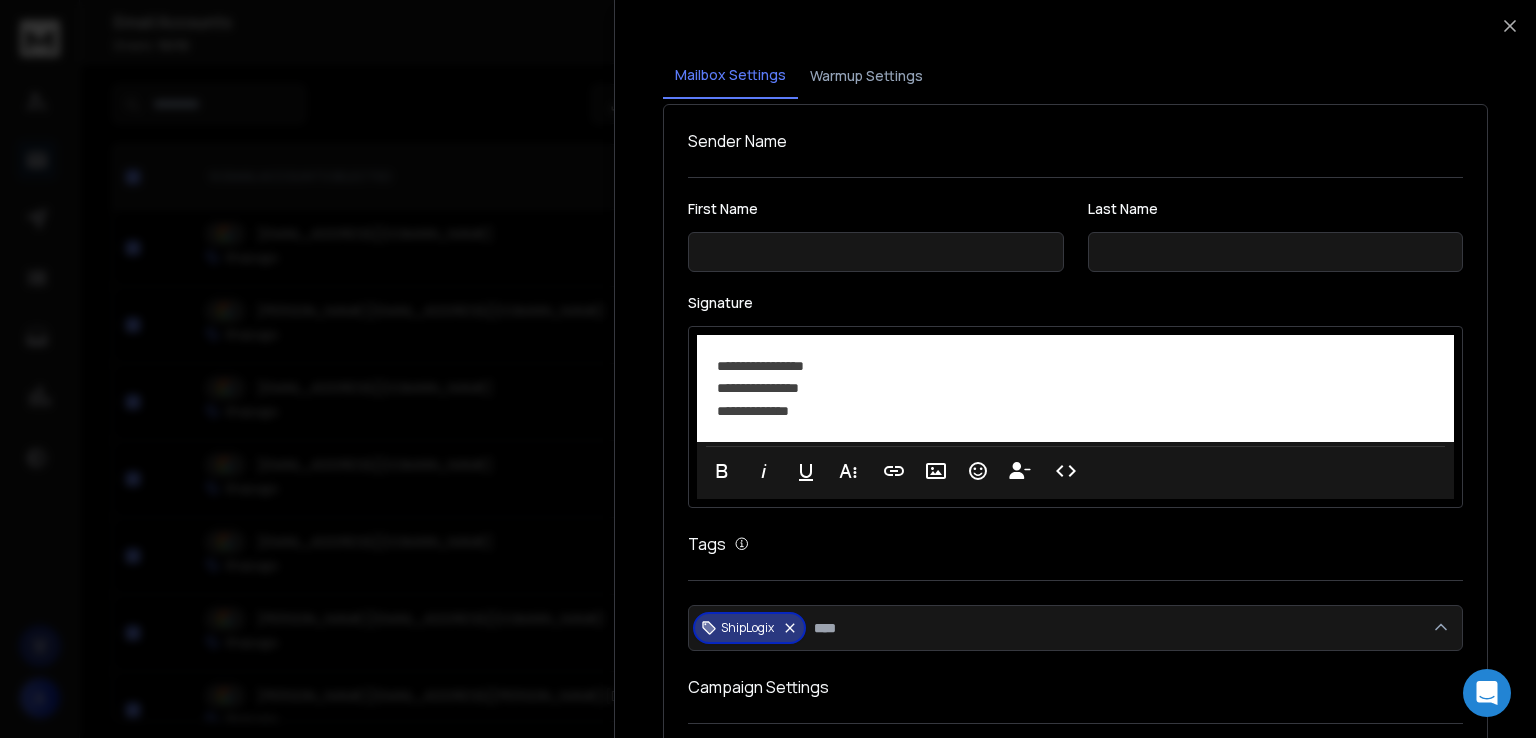
scroll to position [502, 0]
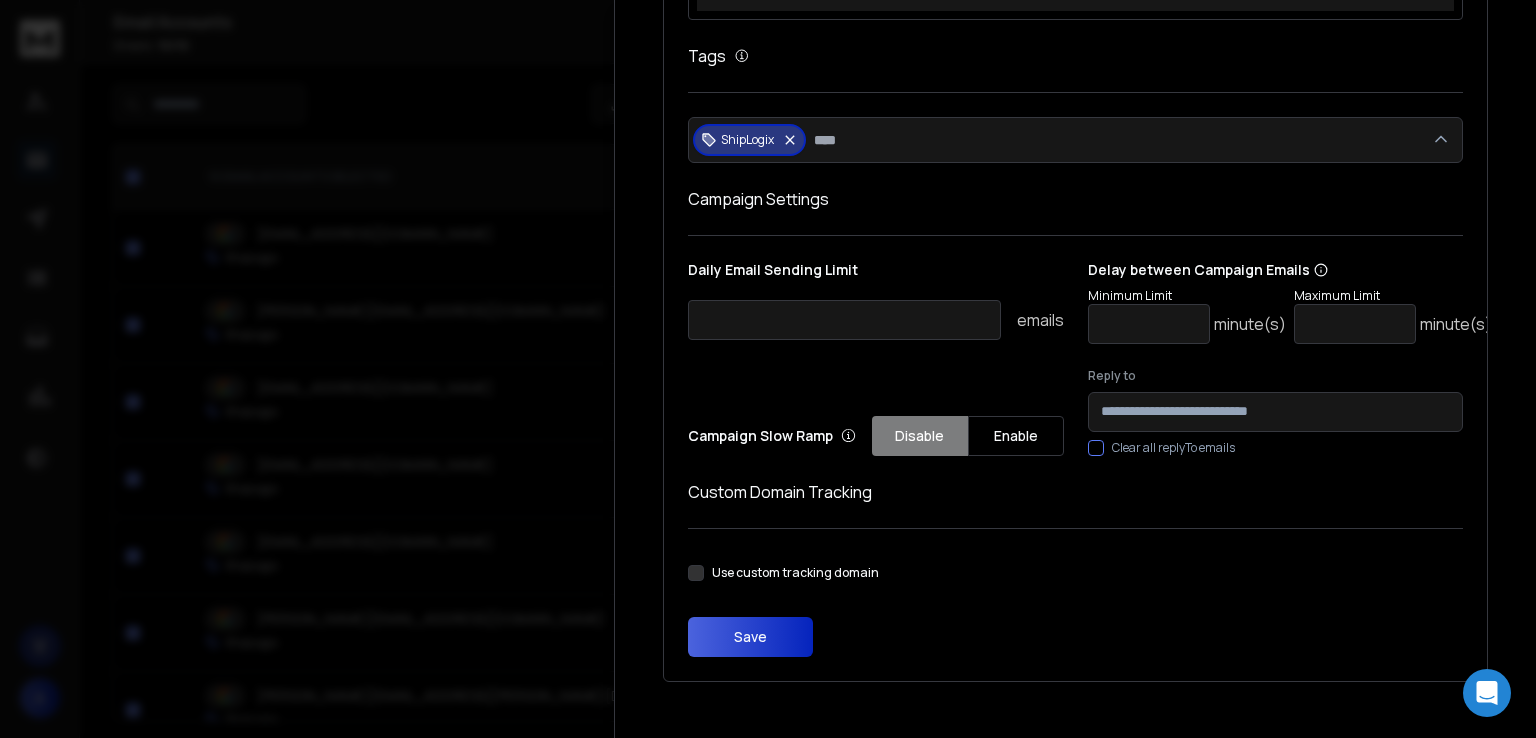
click at [835, 300] on input "number" at bounding box center [844, 320] width 312 height 40
type input "*"
click at [1372, 304] on input "number" at bounding box center [1355, 324] width 122 height 40
type input "**"
click at [1200, 315] on input "number" at bounding box center [1149, 324] width 122 height 40
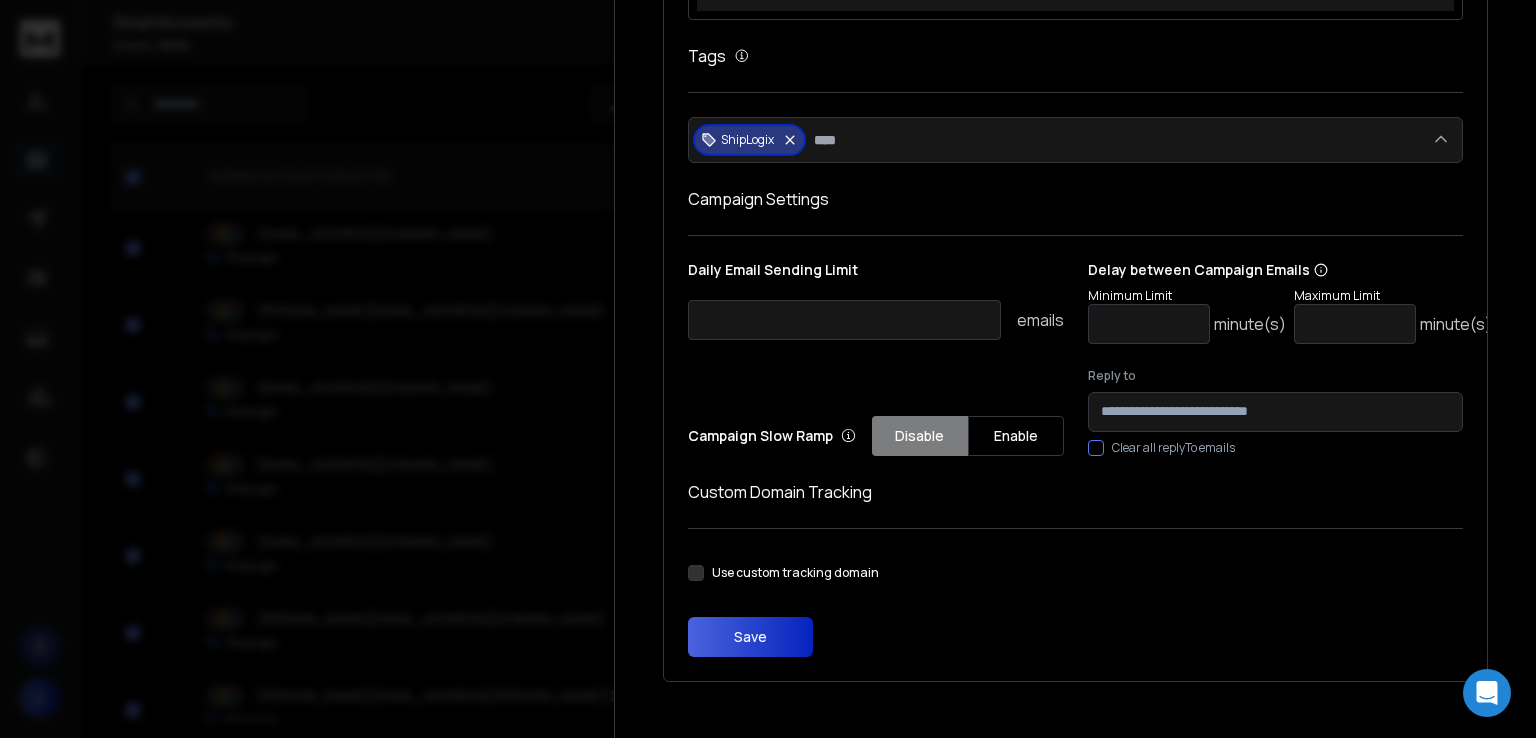
type input "*"
click at [780, 617] on button "Save" at bounding box center [750, 637] width 125 height 40
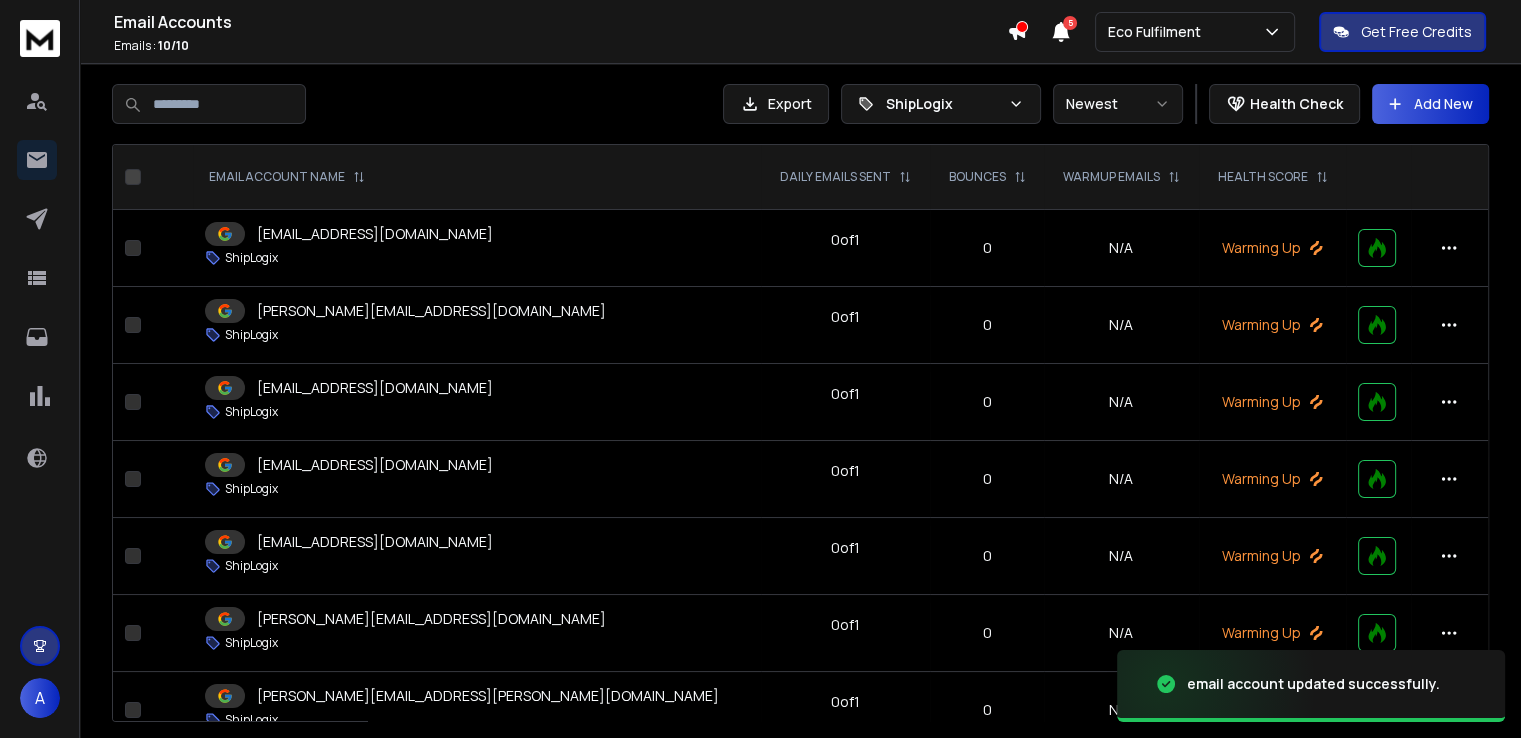
click at [510, 240] on div "[EMAIL_ADDRESS][DOMAIN_NAME]" at bounding box center [477, 234] width 544 height 24
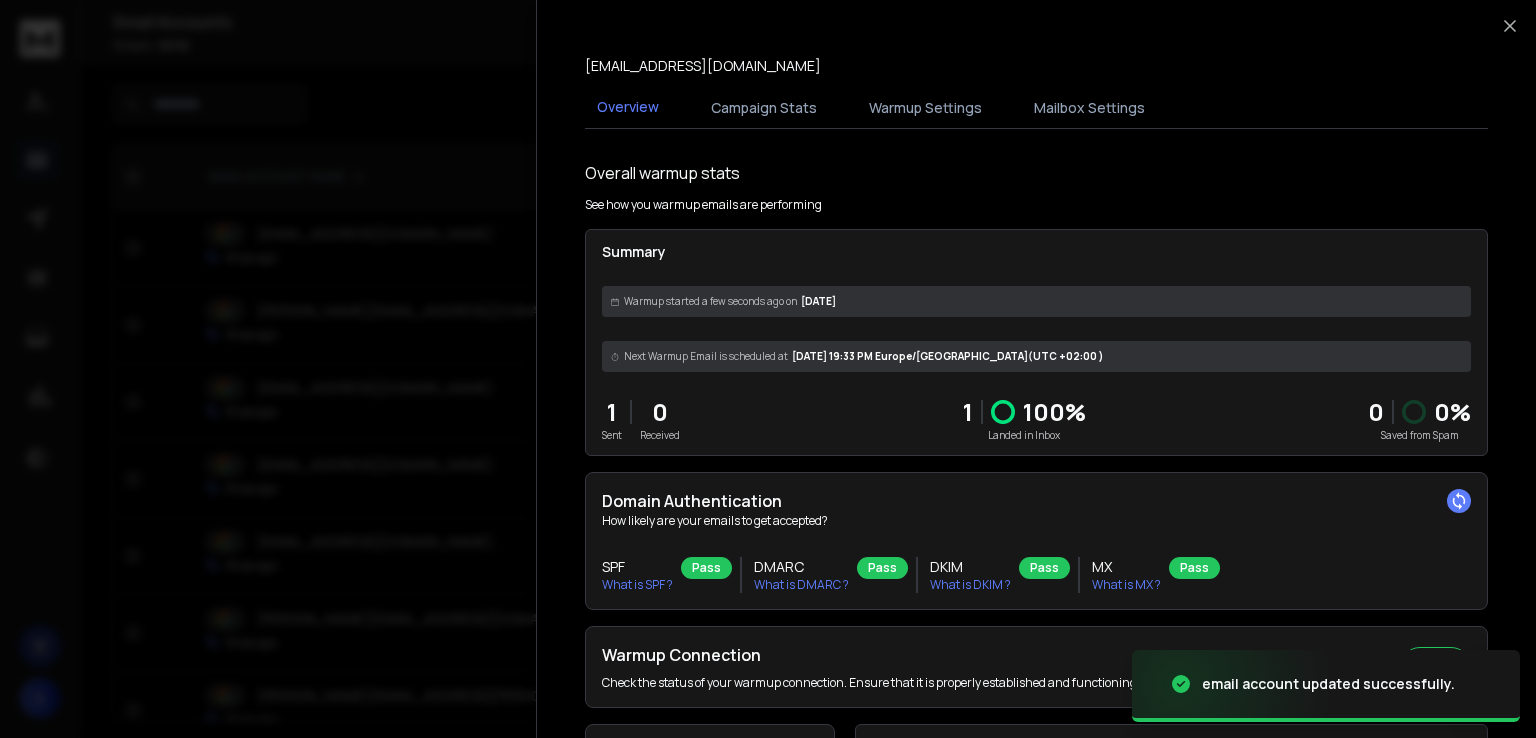
click at [759, 96] on button "Campaign Stats" at bounding box center [764, 108] width 130 height 44
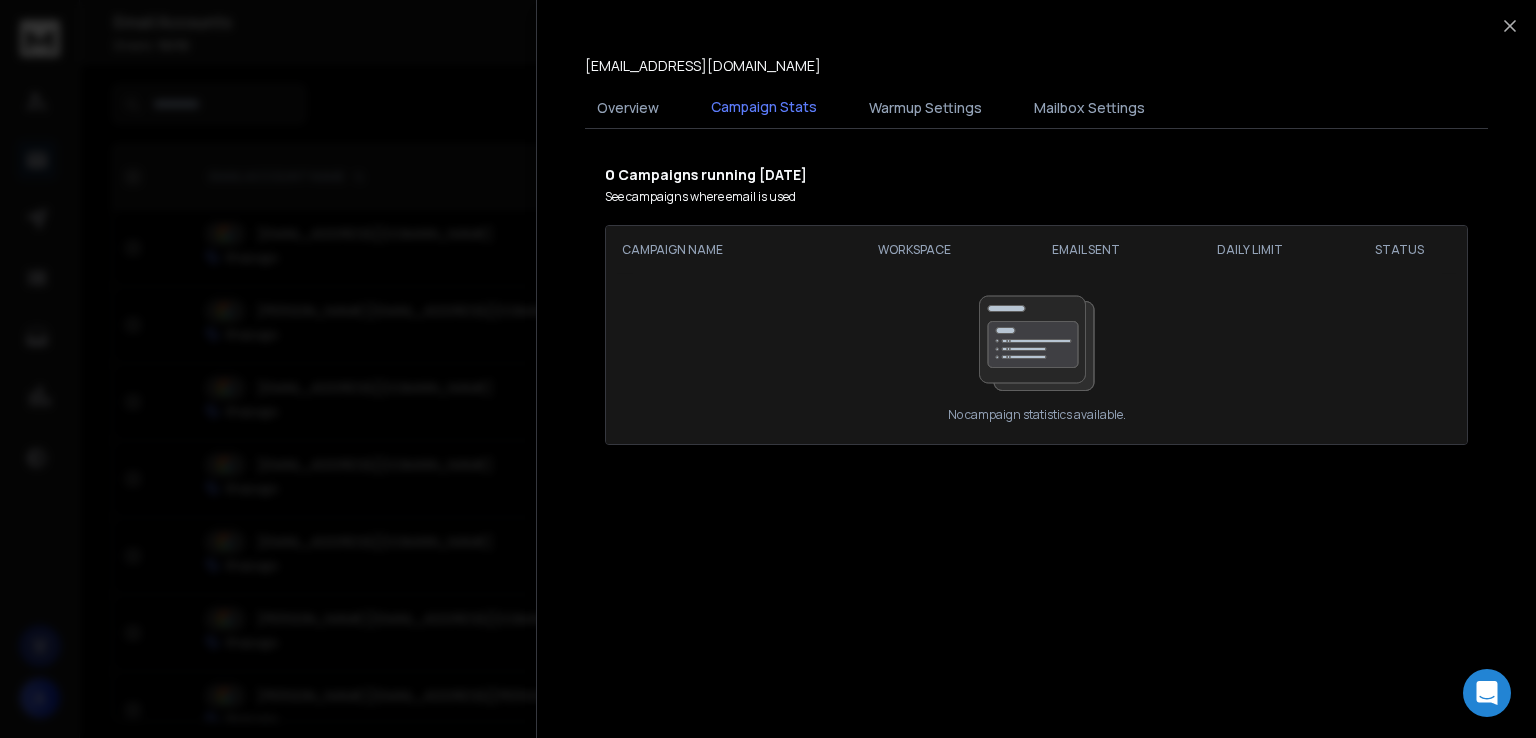
drag, startPoint x: 907, startPoint y: 97, endPoint x: 896, endPoint y: 125, distance: 30.1
click at [904, 95] on button "Warmup Settings" at bounding box center [925, 108] width 137 height 44
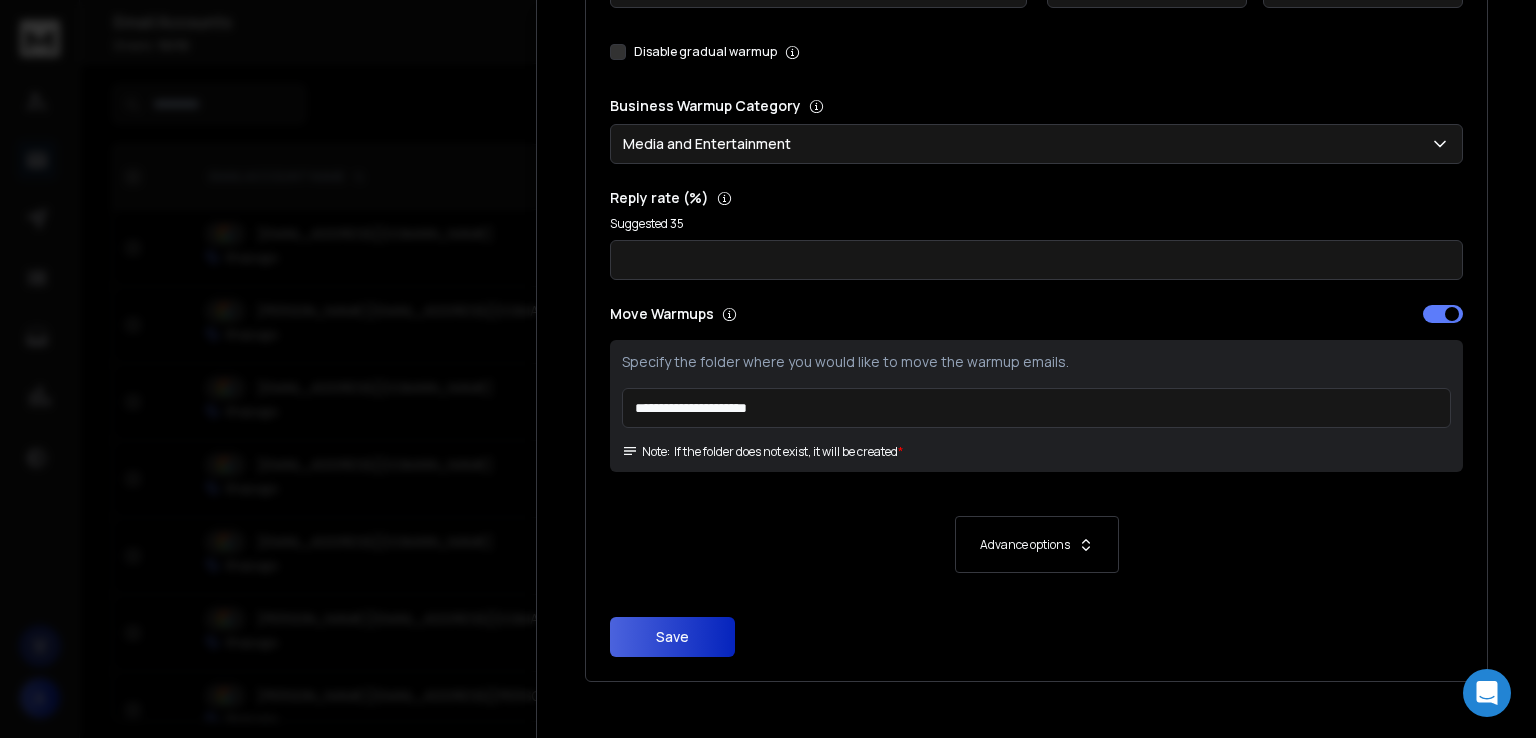
click at [1027, 541] on div "Advance options" at bounding box center [1037, 544] width 164 height 57
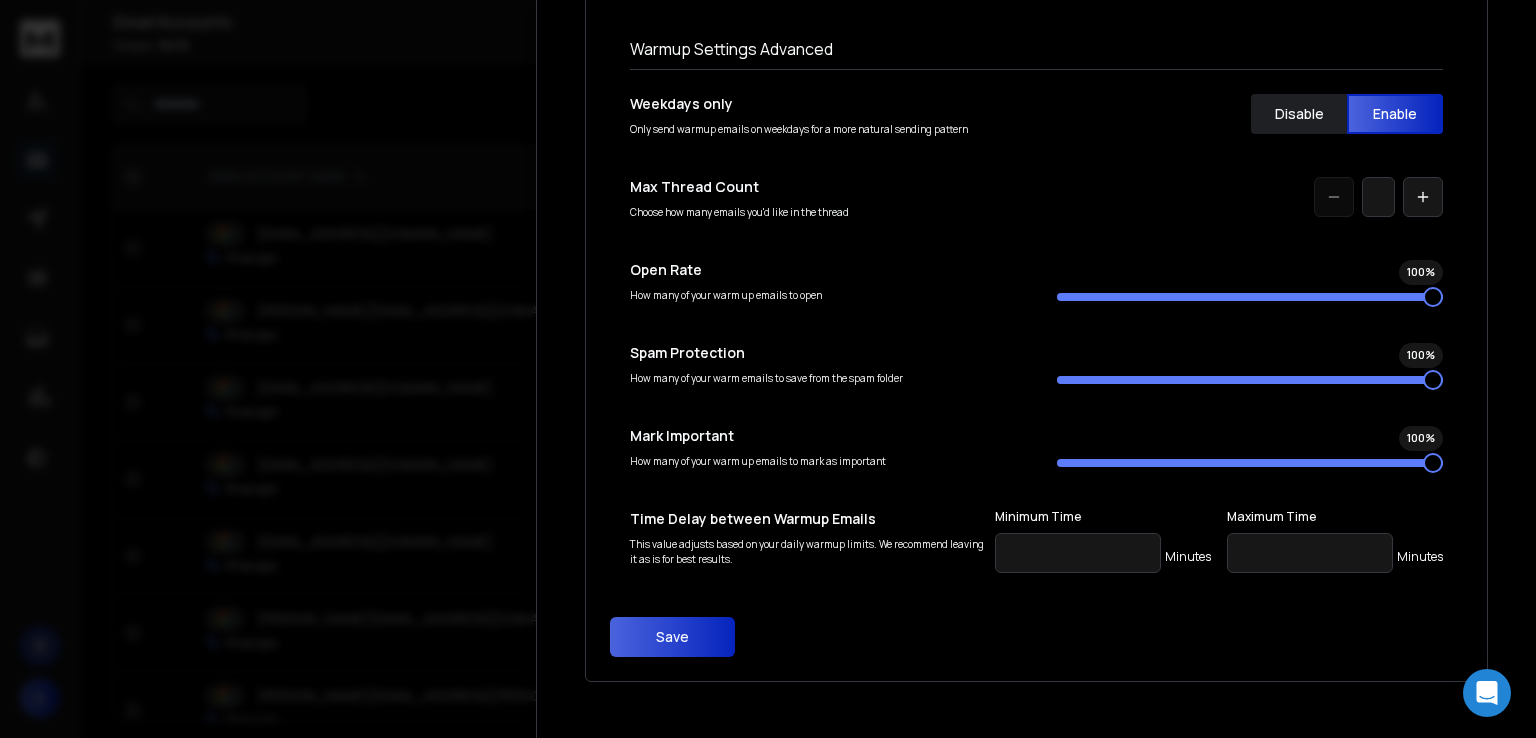
scroll to position [0, 0]
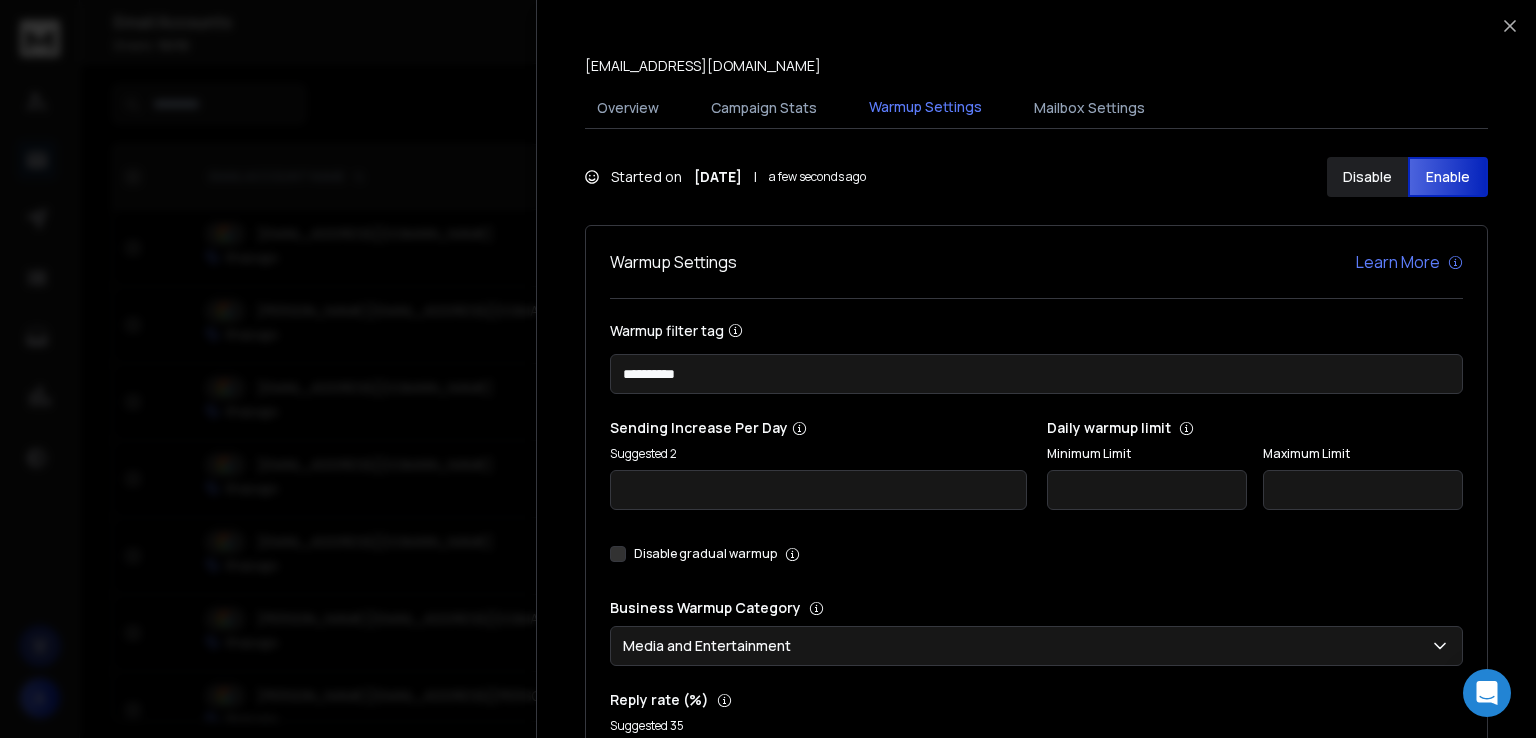
click at [1077, 105] on button "Mailbox Settings" at bounding box center [1089, 108] width 135 height 44
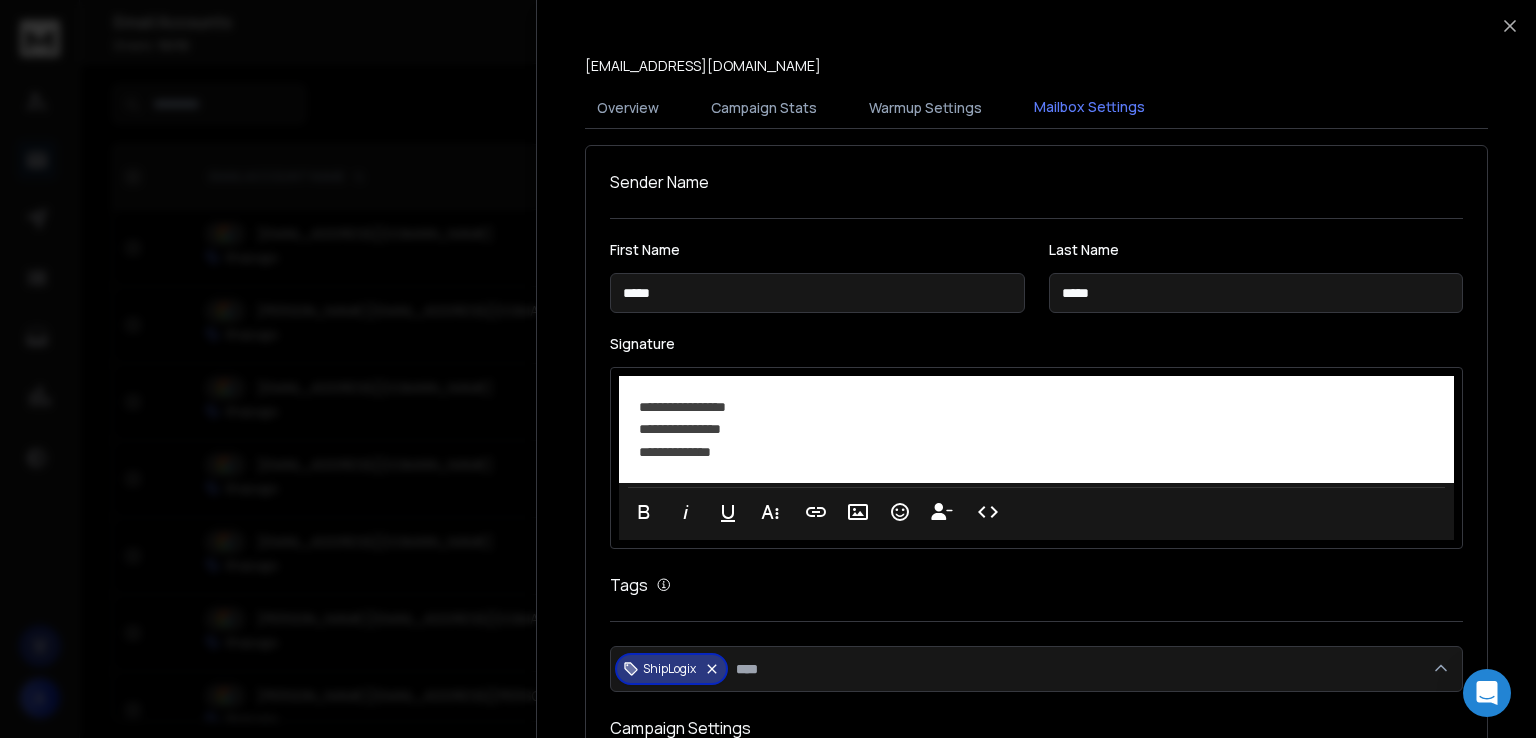
click at [916, 93] on button "Warmup Settings" at bounding box center [925, 108] width 137 height 44
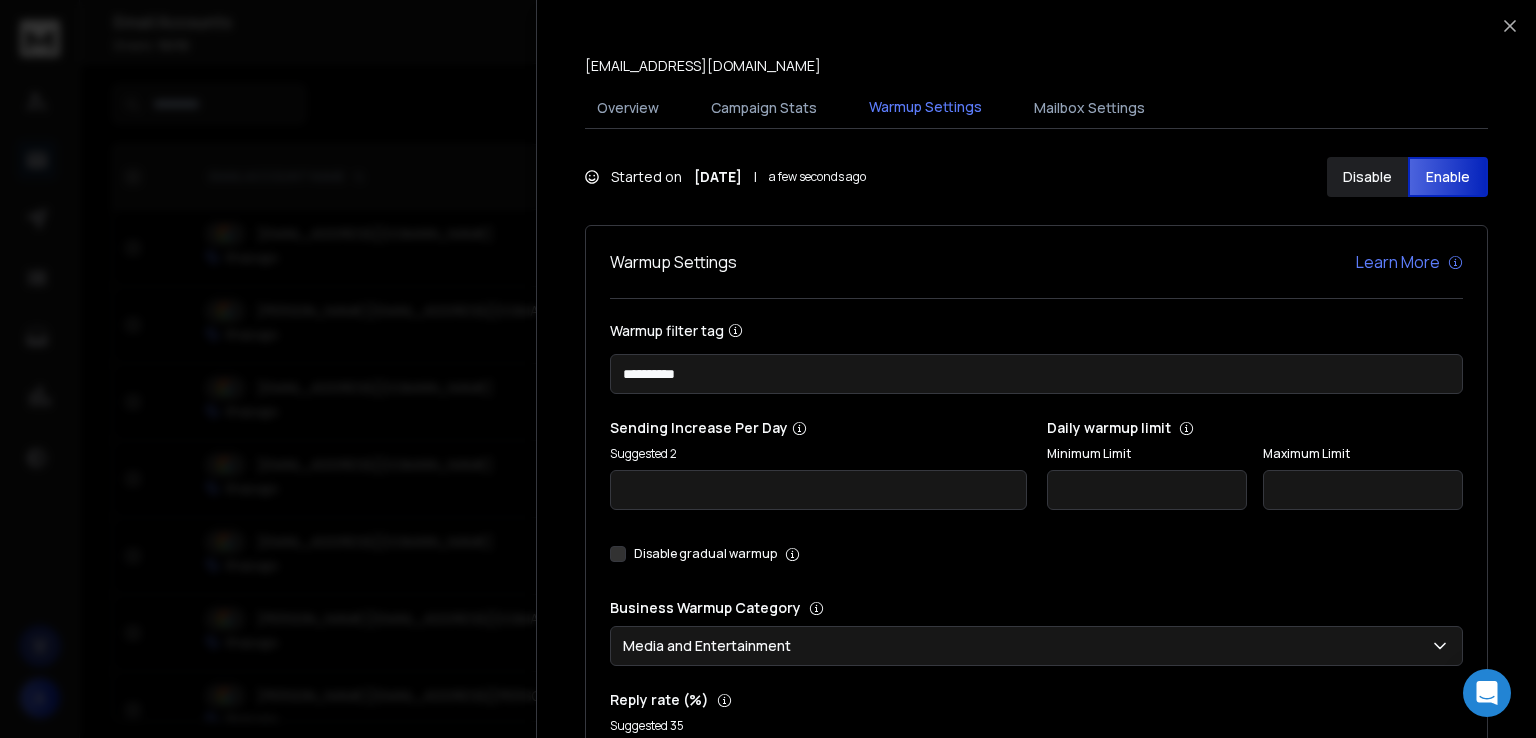
scroll to position [502, 0]
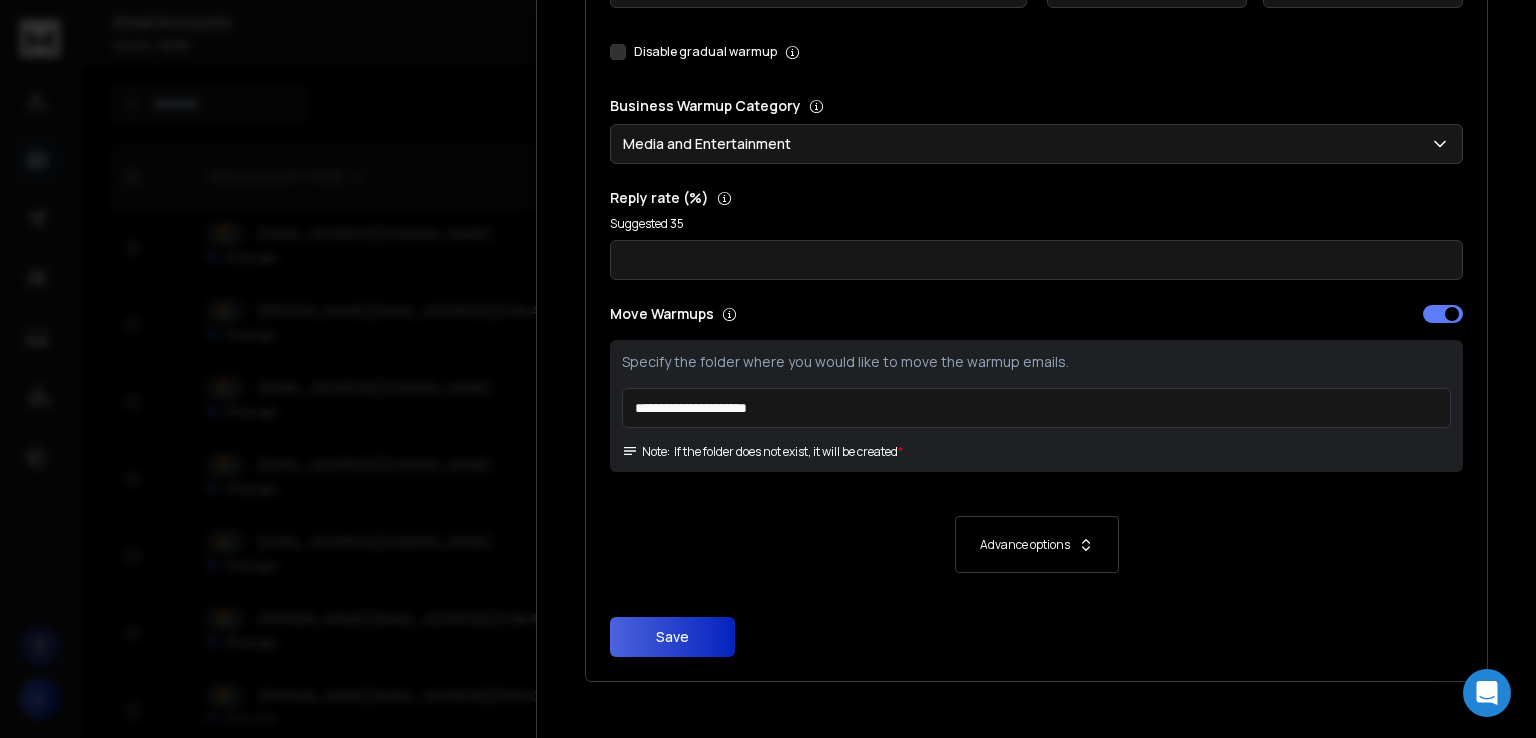
click at [1004, 543] on p "Advance options" at bounding box center [1025, 545] width 90 height 16
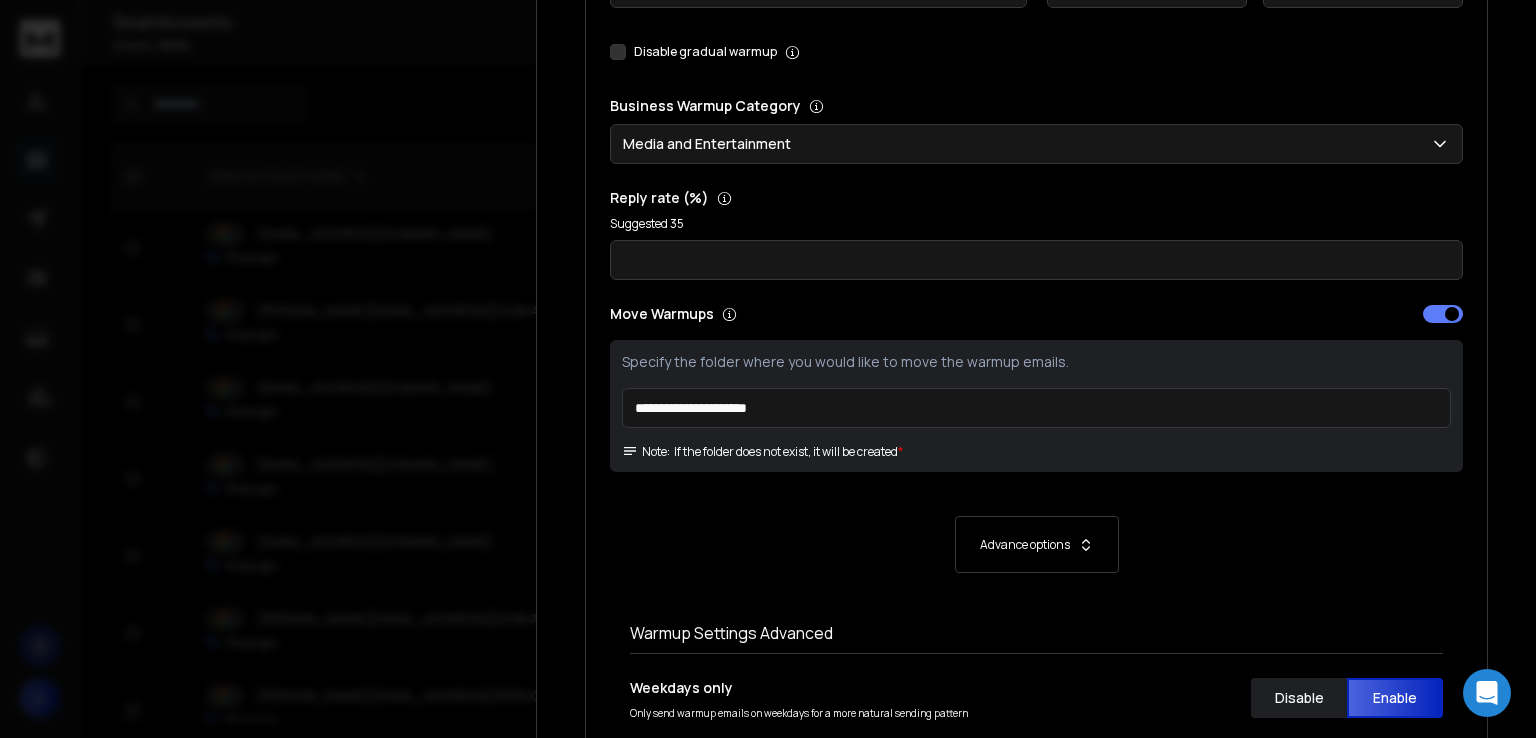
scroll to position [1086, 0]
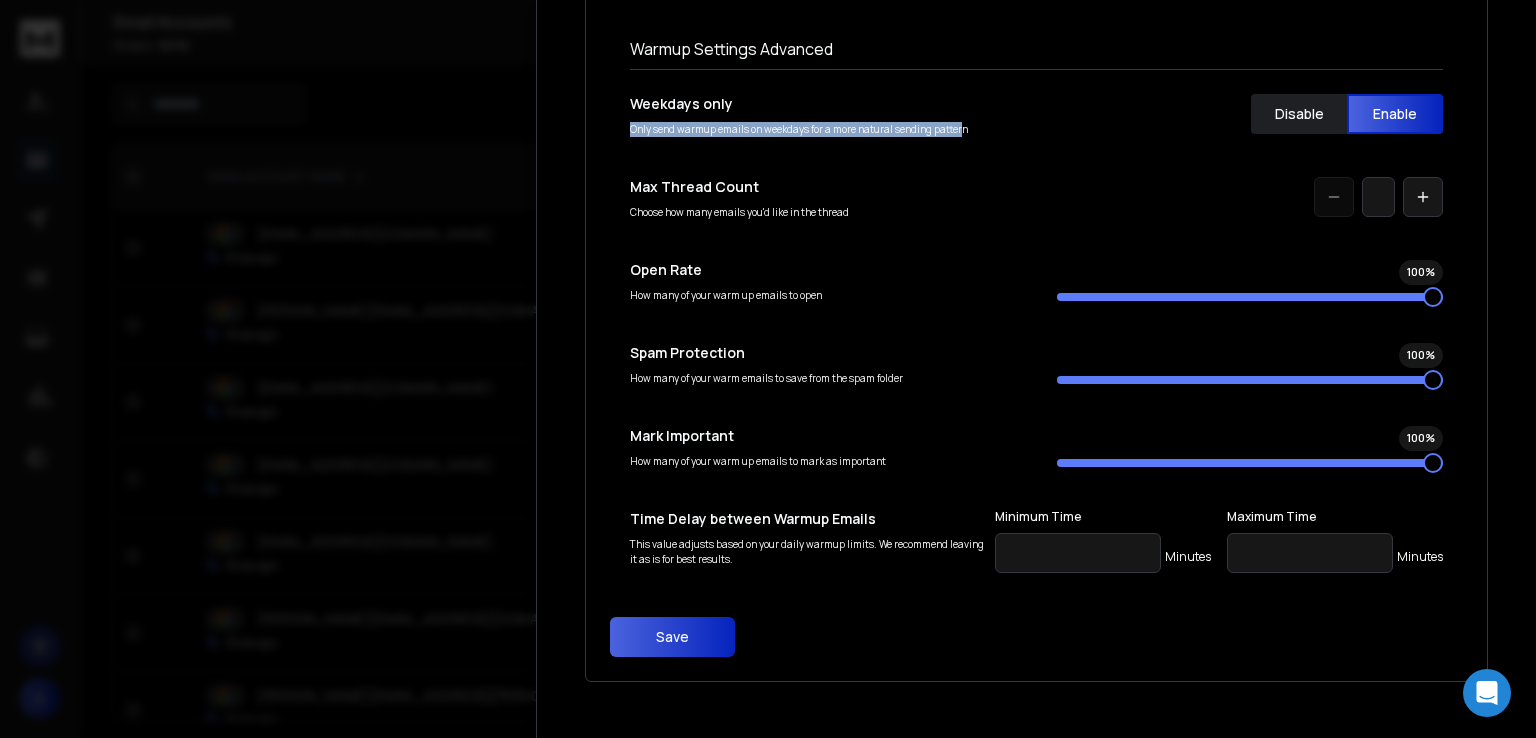
drag, startPoint x: 625, startPoint y: 127, endPoint x: 961, endPoint y: 118, distance: 336.0
click at [961, 118] on div "Advance options Warmup Settings Advanced Weekdays only Only send warmup emails …" at bounding box center [1036, 252] width 853 height 681
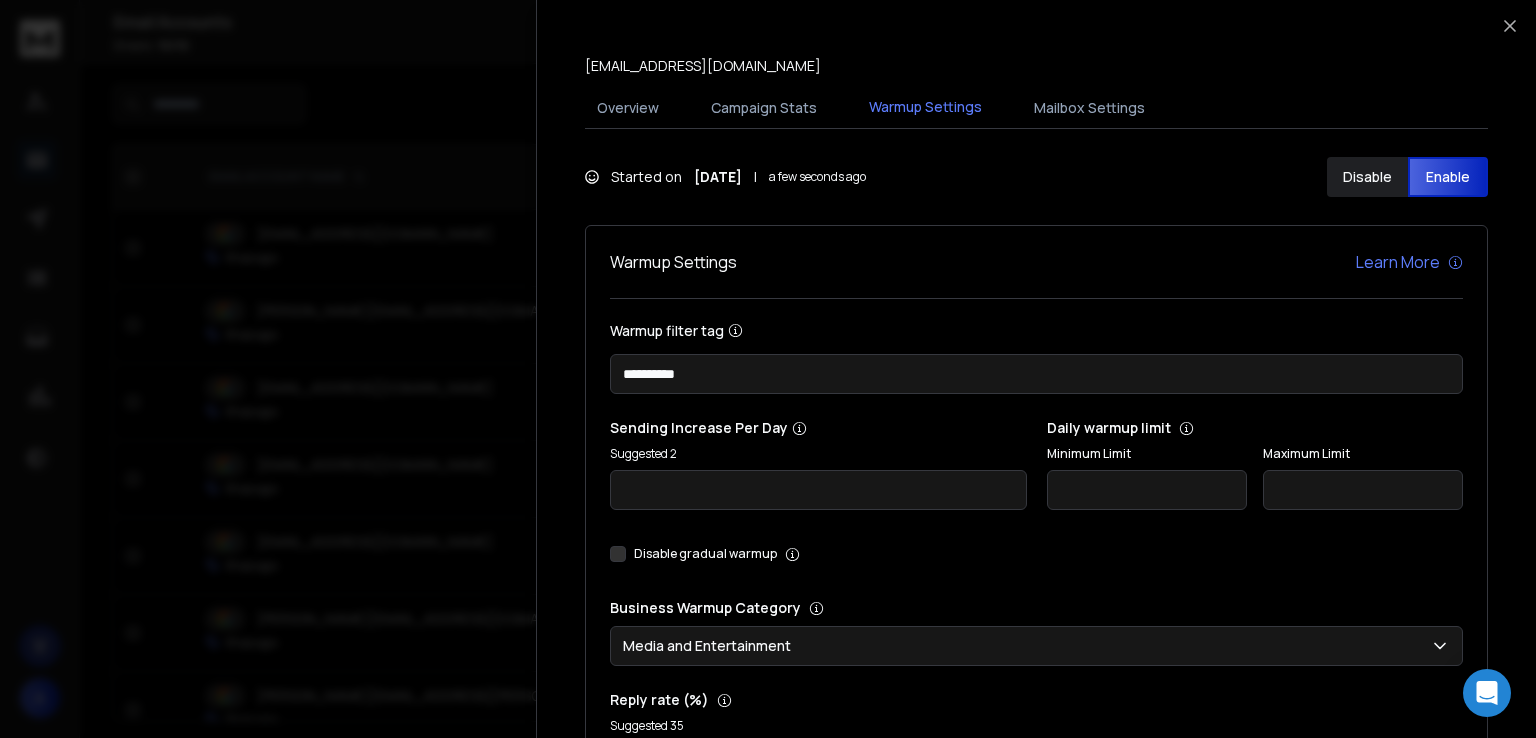
click at [1055, 101] on button "Mailbox Settings" at bounding box center [1089, 108] width 135 height 44
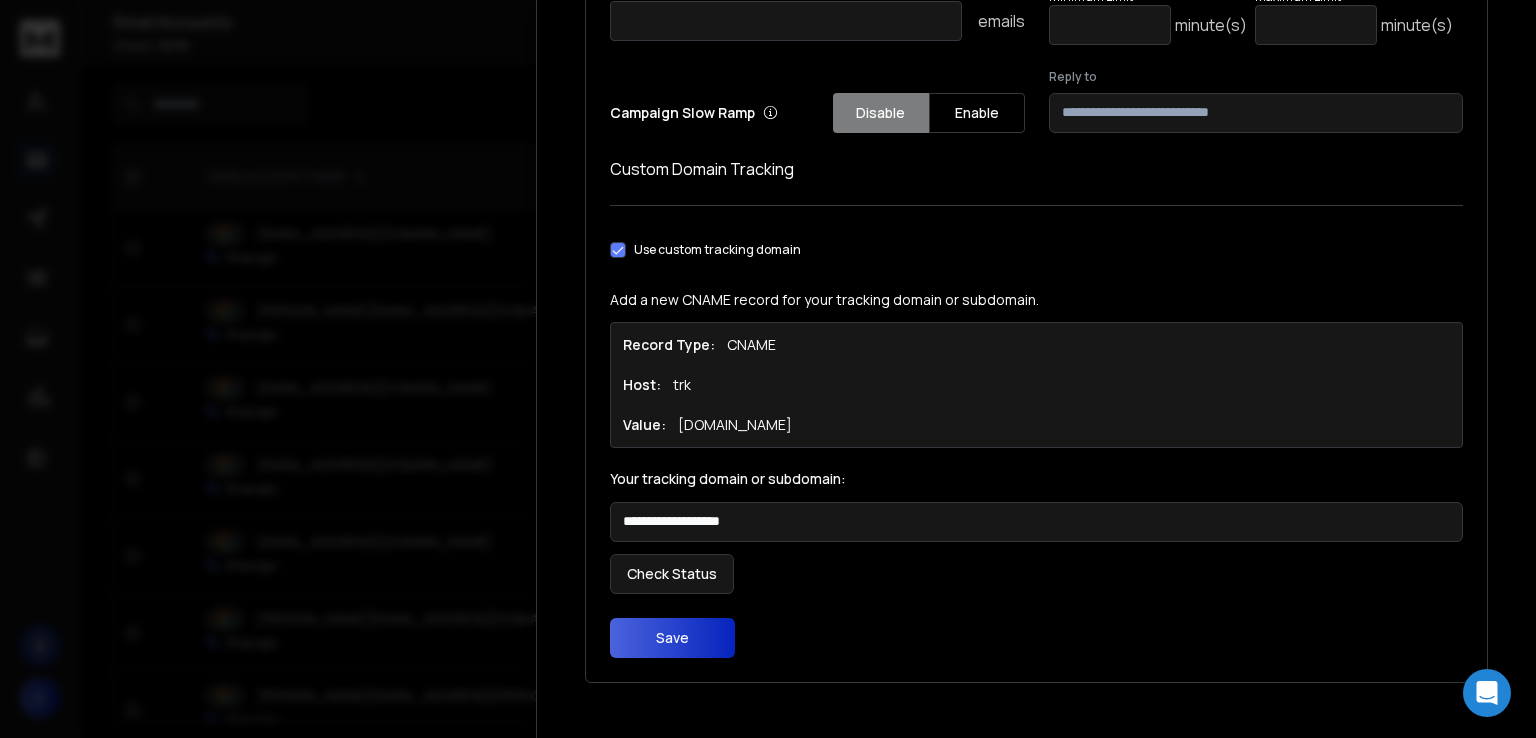
click at [386, 320] on div at bounding box center [768, 369] width 1536 height 738
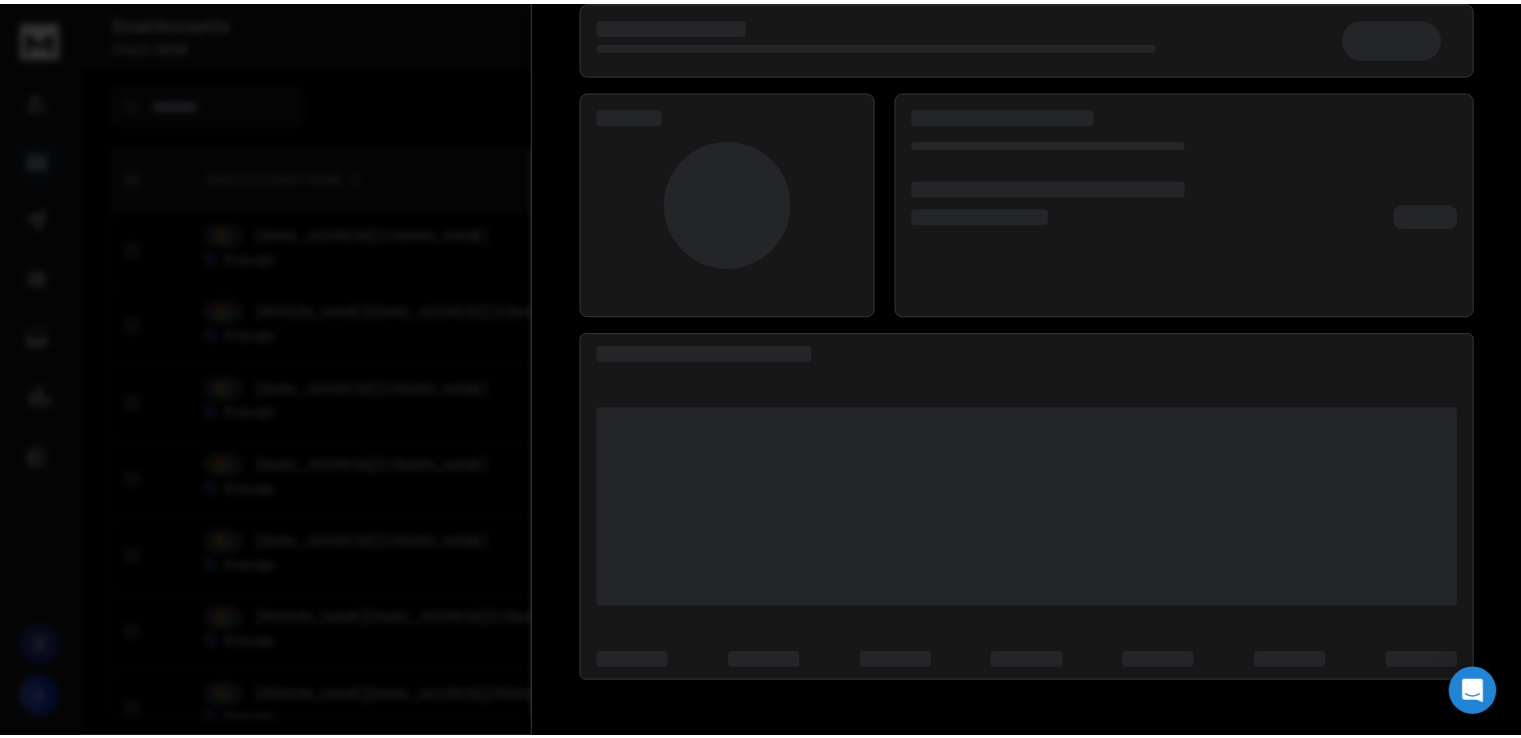
scroll to position [299, 0]
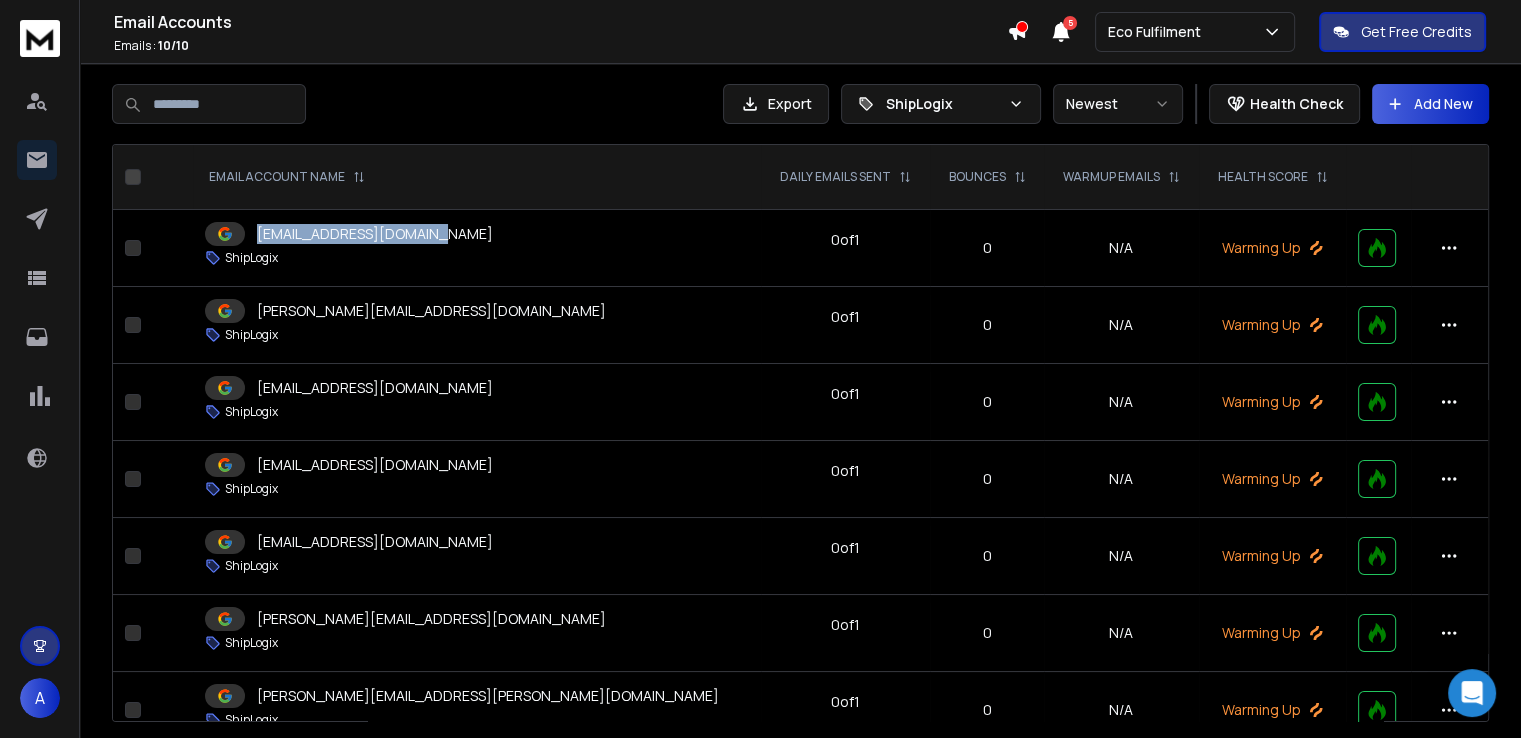
drag, startPoint x: 465, startPoint y: 229, endPoint x: 257, endPoint y: 237, distance: 208.1
click at [257, 237] on div "[EMAIL_ADDRESS][DOMAIN_NAME]" at bounding box center [477, 234] width 544 height 24
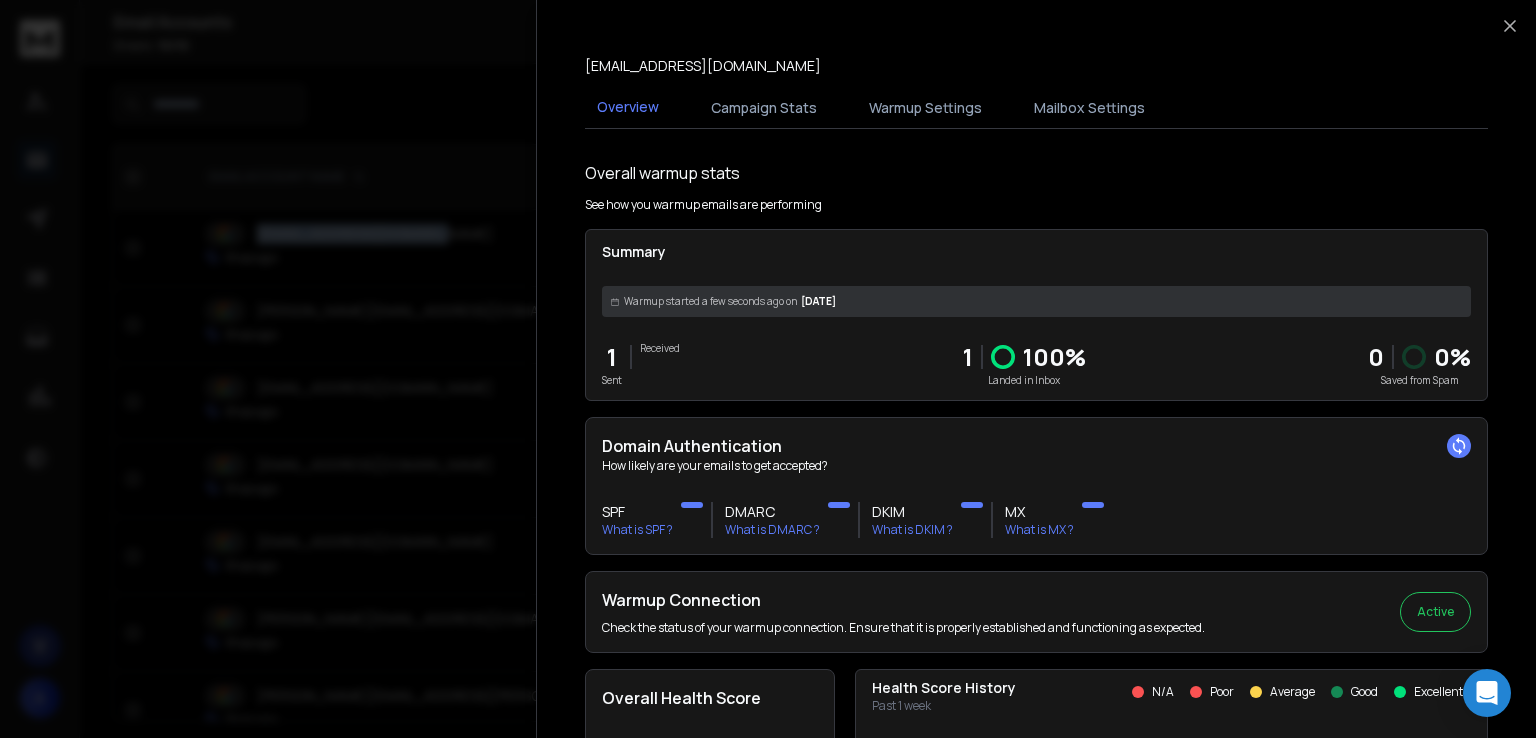
click at [421, 242] on div at bounding box center [768, 369] width 1536 height 738
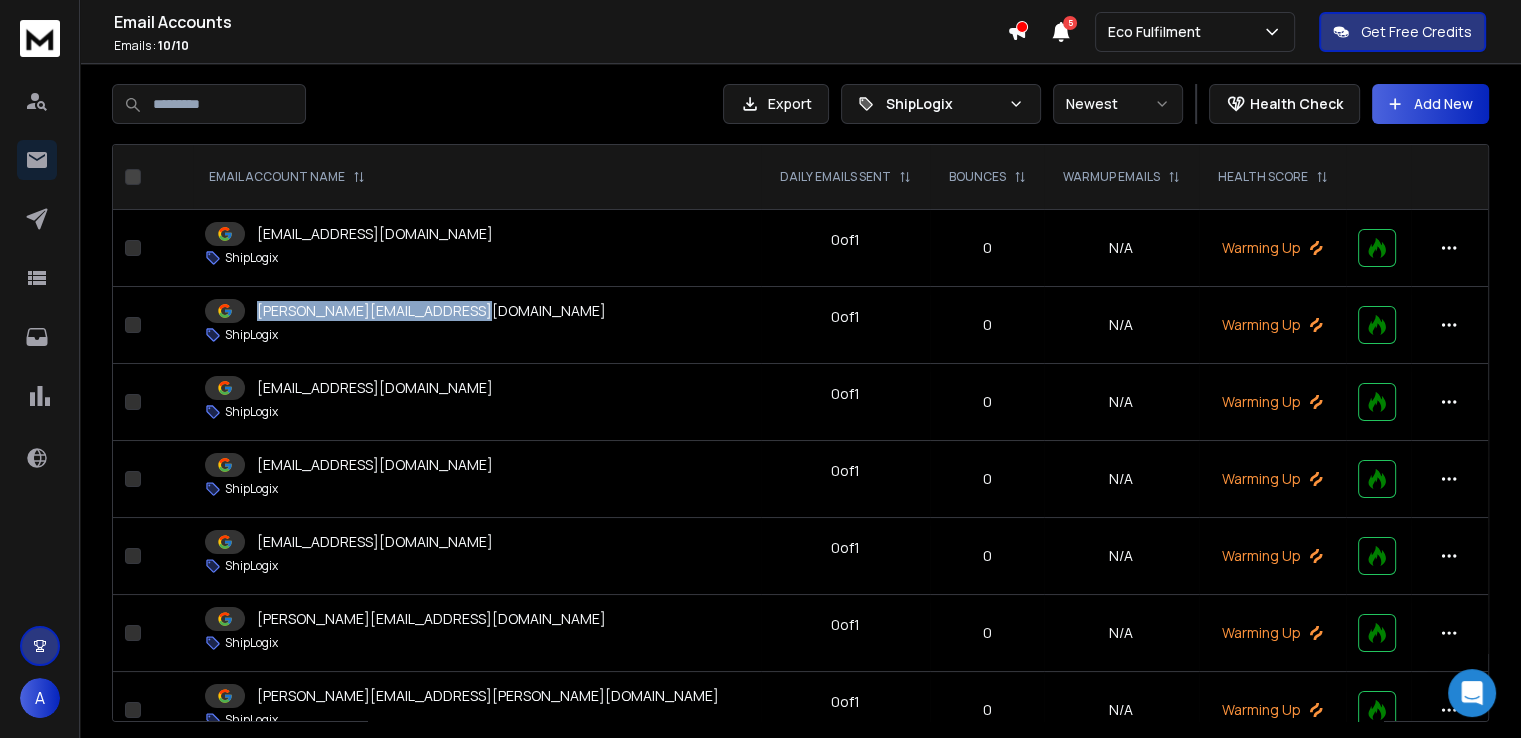
copy p "[PERSON_NAME][EMAIL_ADDRESS][DOMAIN_NAME]"
drag, startPoint x: 469, startPoint y: 309, endPoint x: 255, endPoint y: 317, distance: 214.1
click at [255, 317] on div "[PERSON_NAME][EMAIL_ADDRESS][DOMAIN_NAME]" at bounding box center [477, 311] width 544 height 24
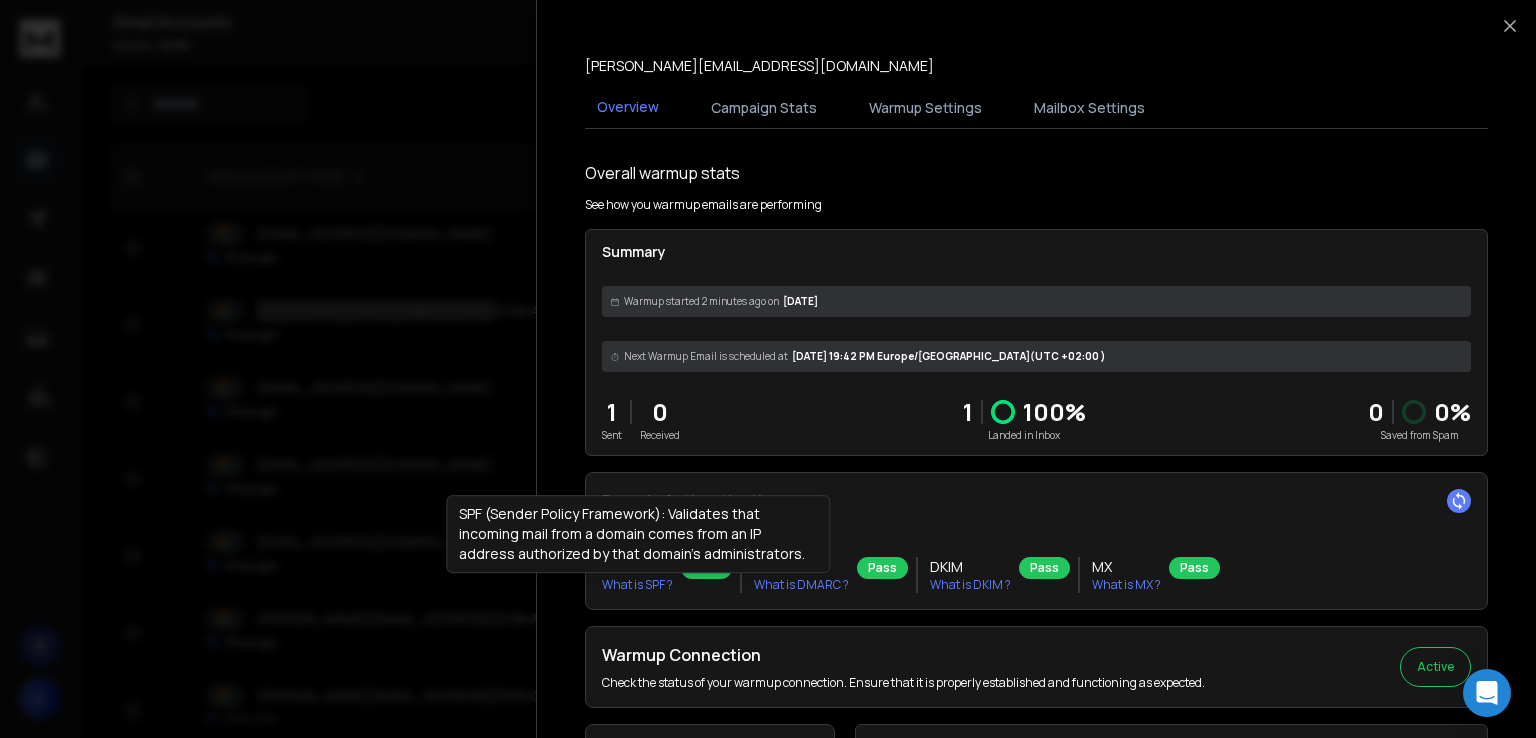
click at [371, 357] on div at bounding box center [768, 369] width 1536 height 738
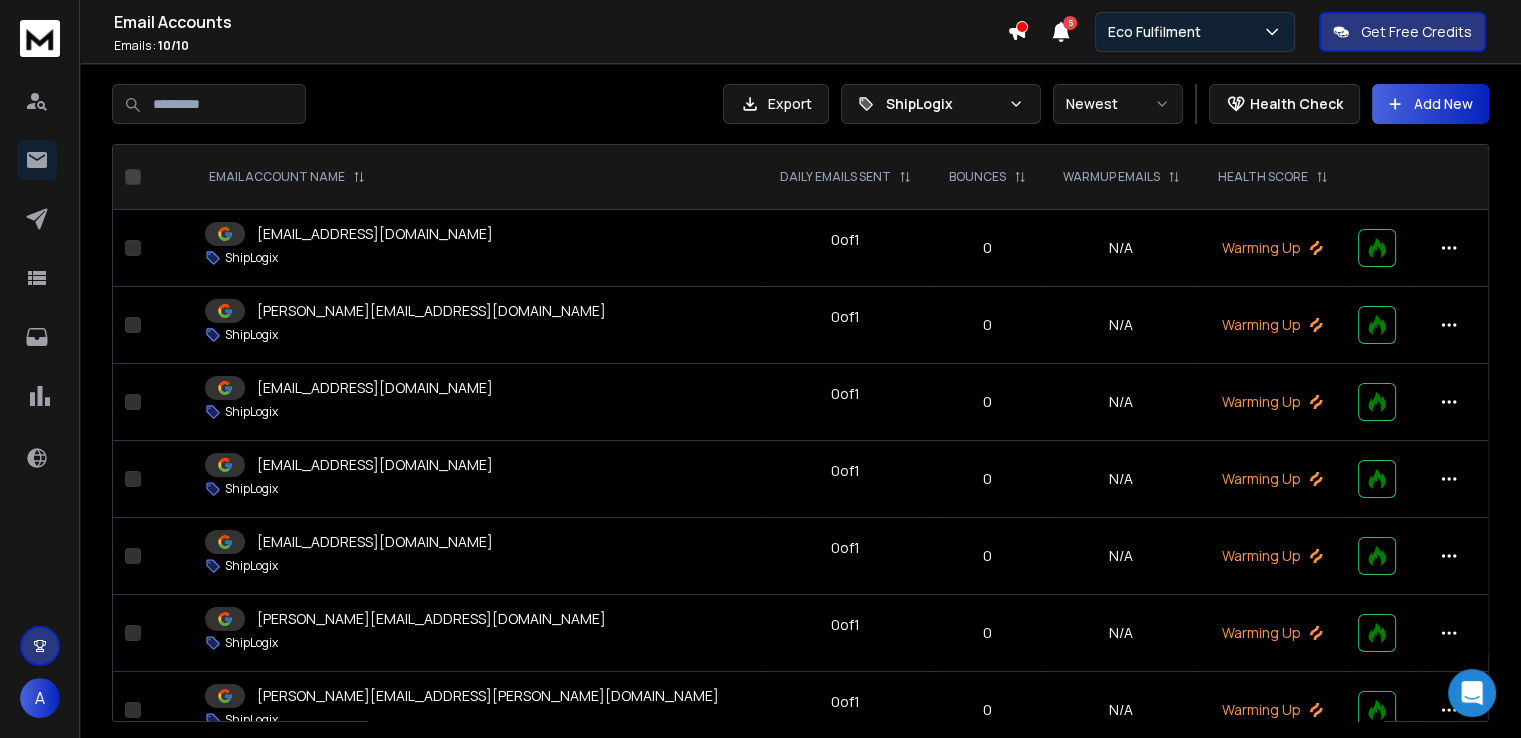
click at [1216, 32] on div "Eco Fulfilment" at bounding box center [1195, 32] width 174 height 20
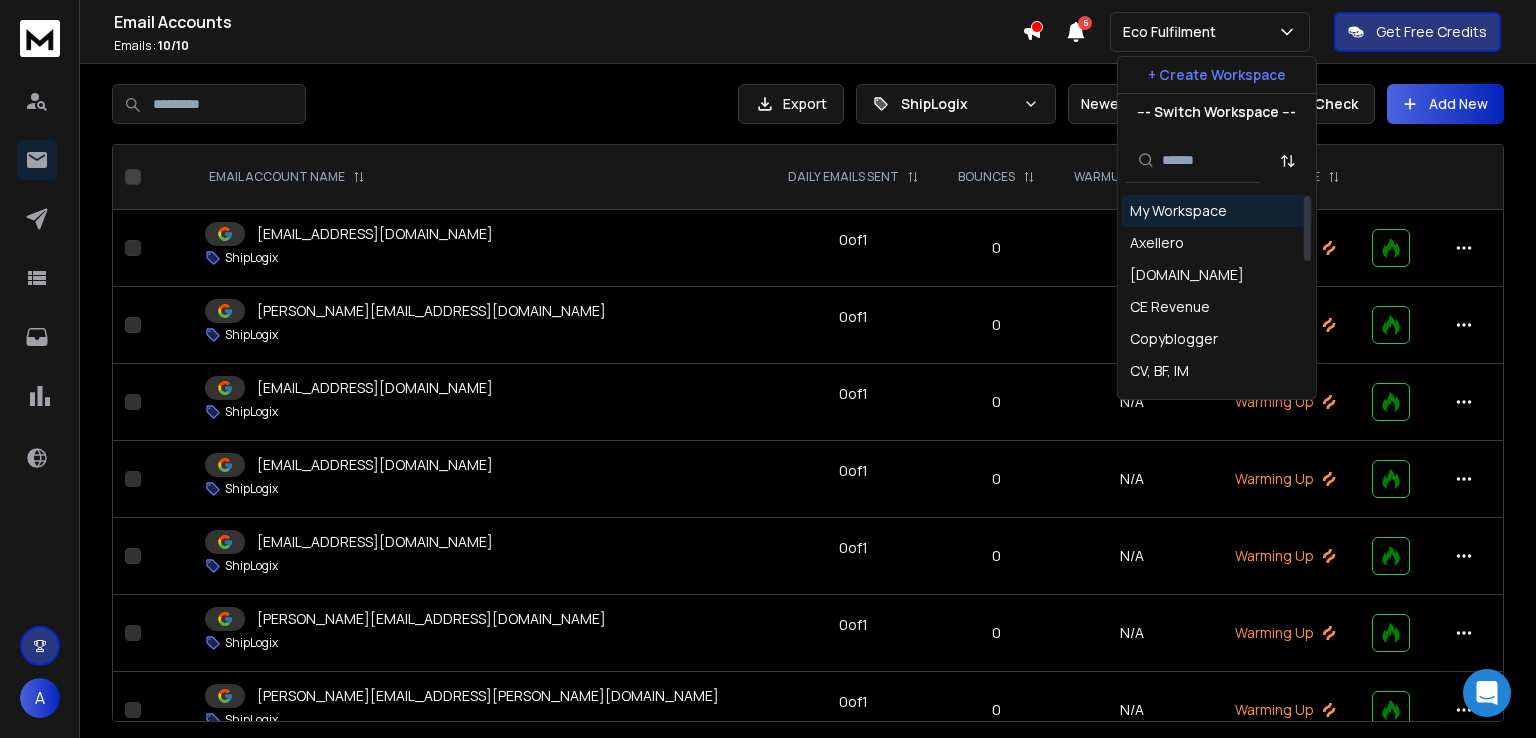
click at [1232, 213] on div "My Workspace" at bounding box center [1217, 211] width 190 height 32
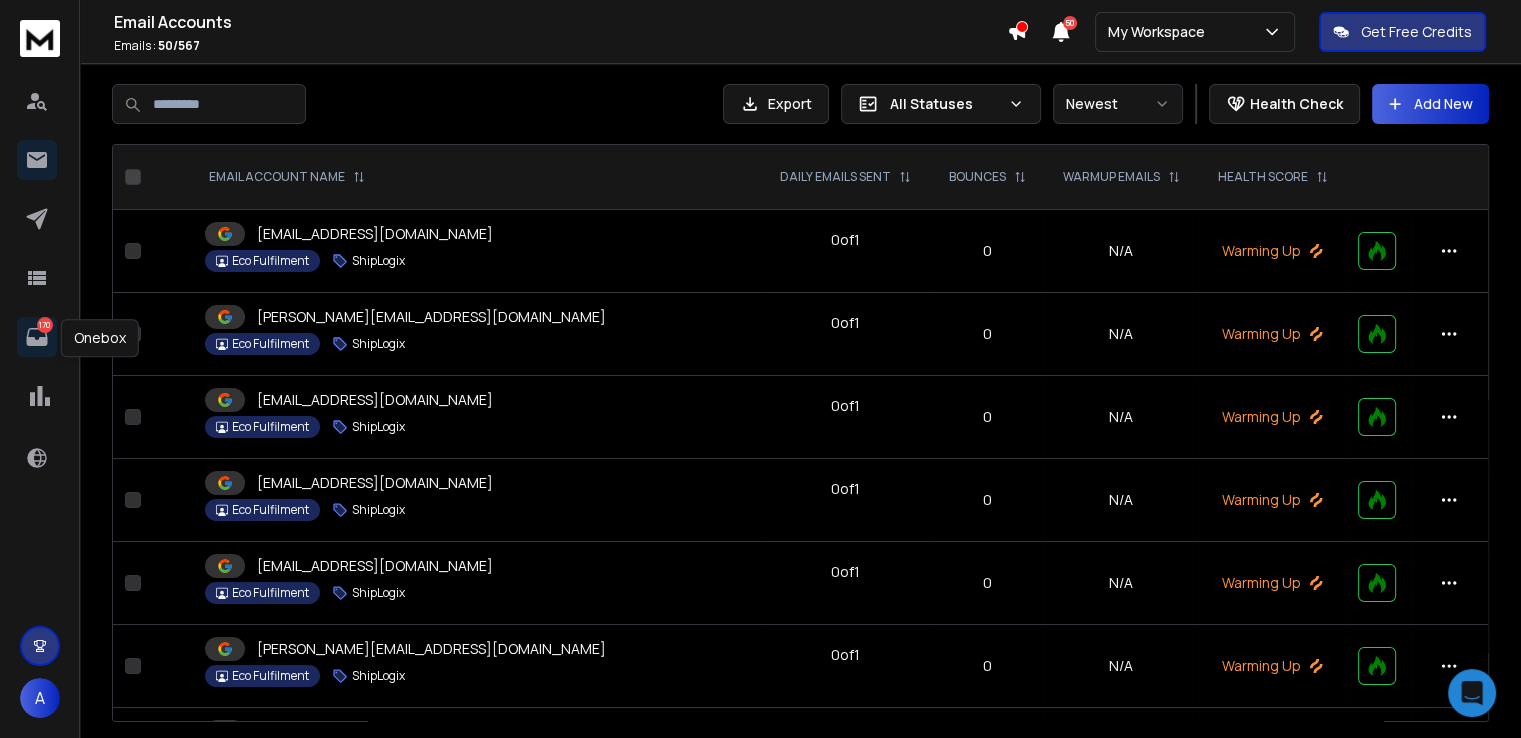
click at [44, 330] on p "170" at bounding box center [45, 325] width 16 height 16
